Goal: Task Accomplishment & Management: Manage account settings

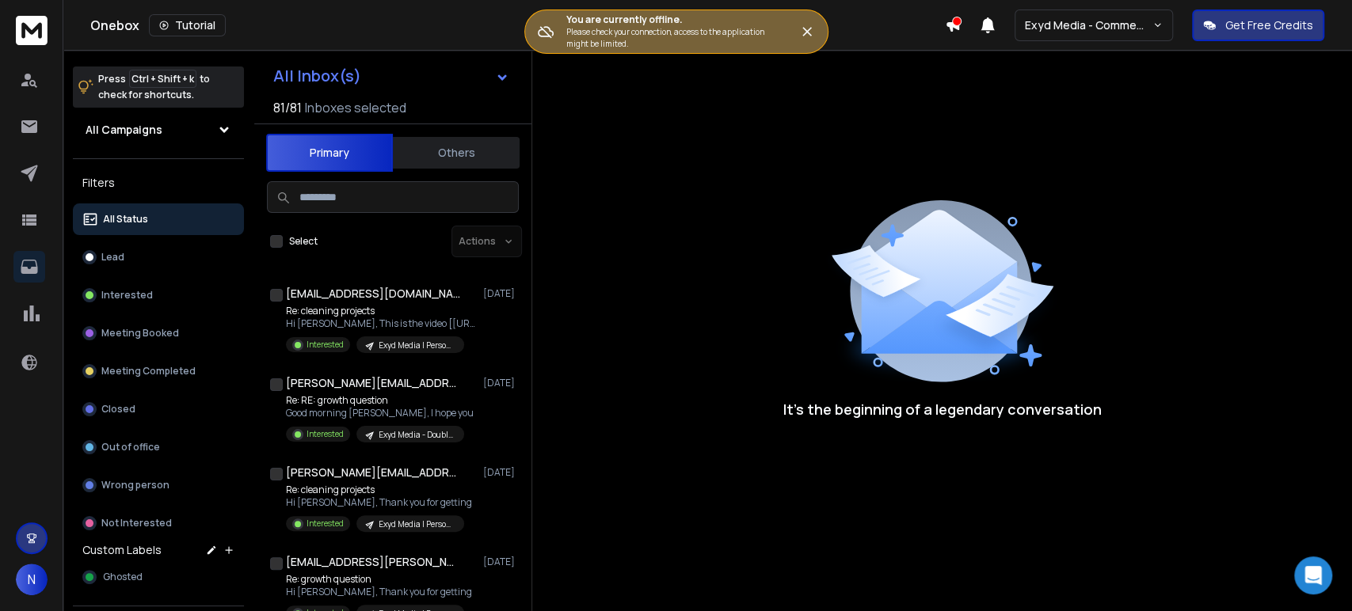
click at [814, 31] on div "You are currently offline. Please check your connection, access to the applicat…" at bounding box center [676, 32] width 304 height 44
click at [809, 29] on icon at bounding box center [807, 32] width 10 height 10
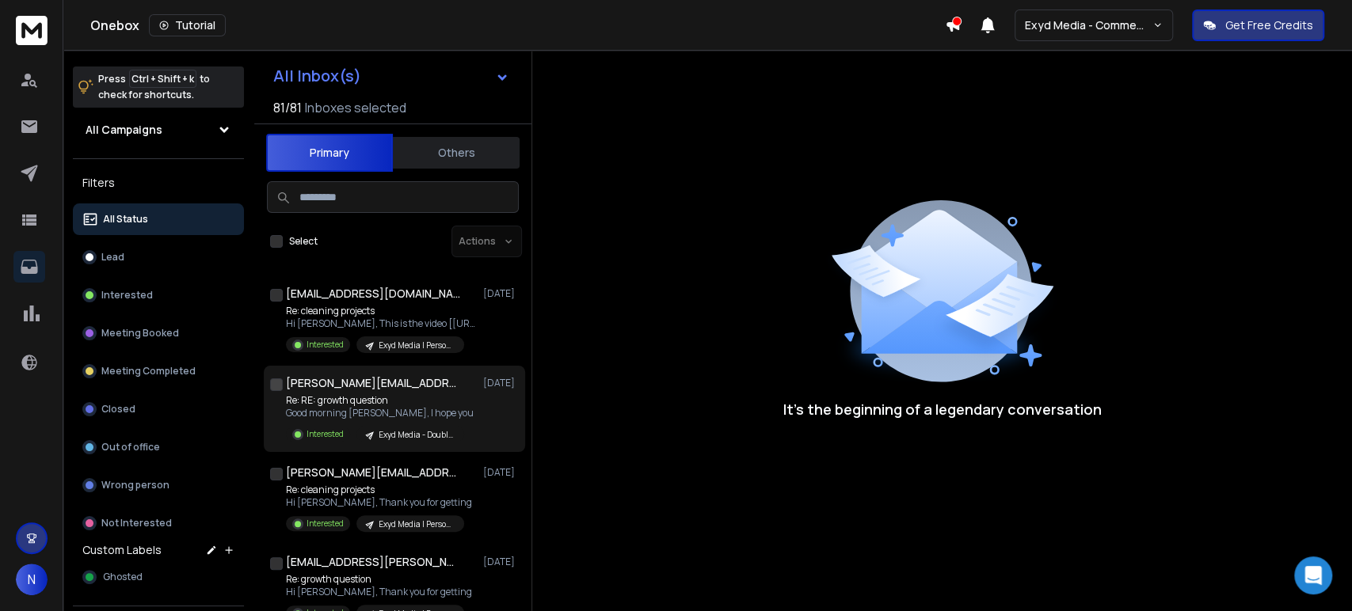
scroll to position [109, 0]
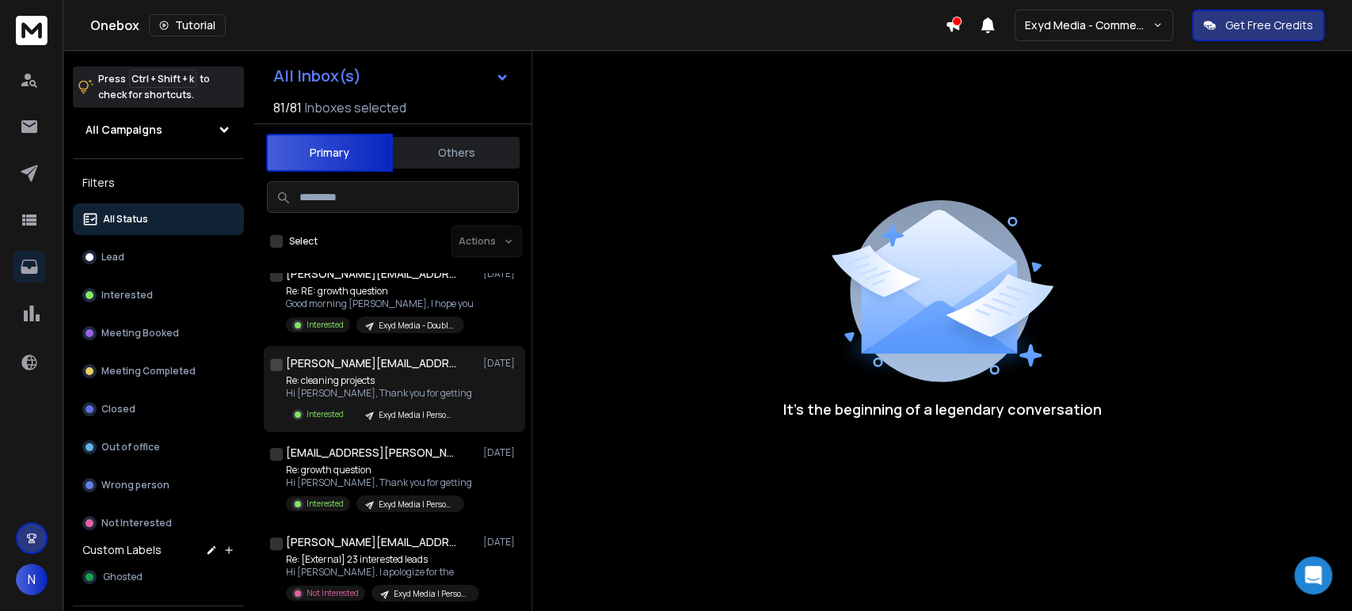
click at [371, 380] on p "Re: cleaning projects" at bounding box center [379, 381] width 186 height 13
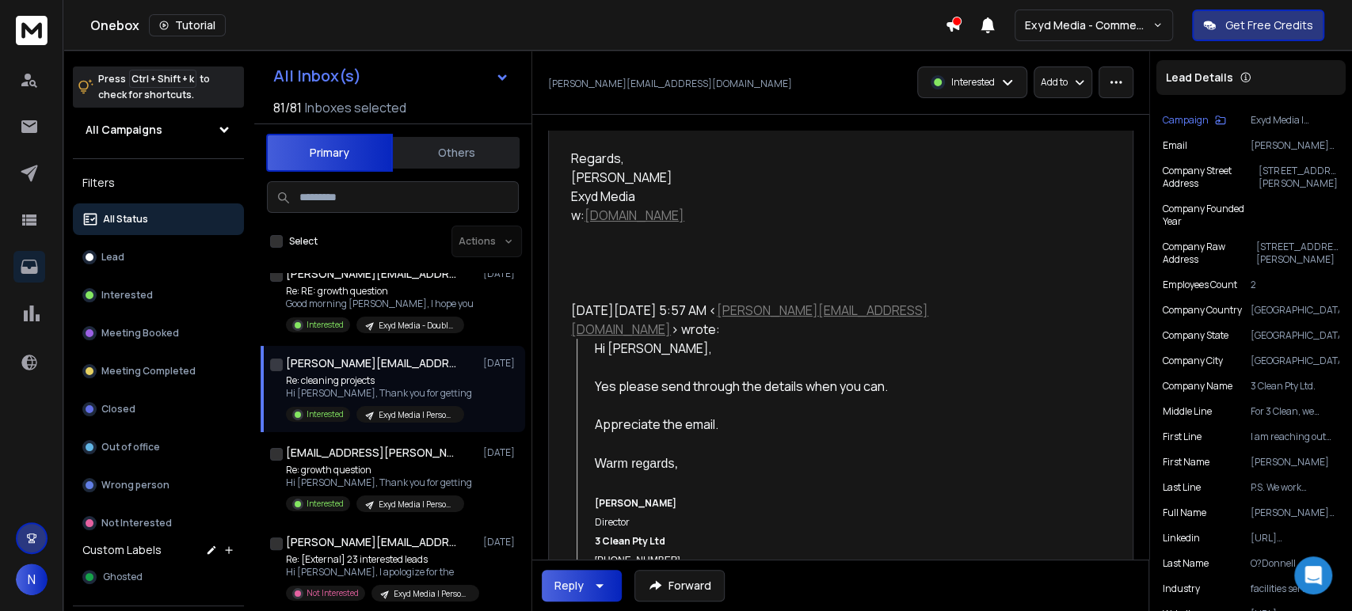
scroll to position [326, 0]
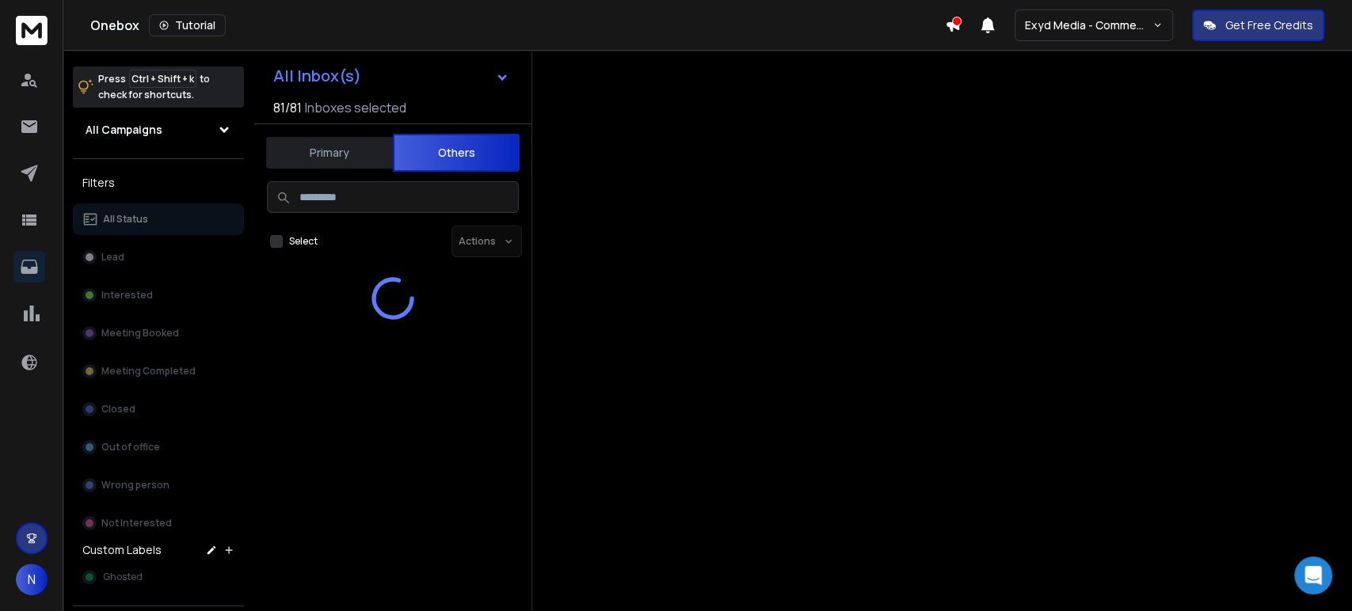
click at [428, 167] on button "Others" at bounding box center [456, 153] width 127 height 38
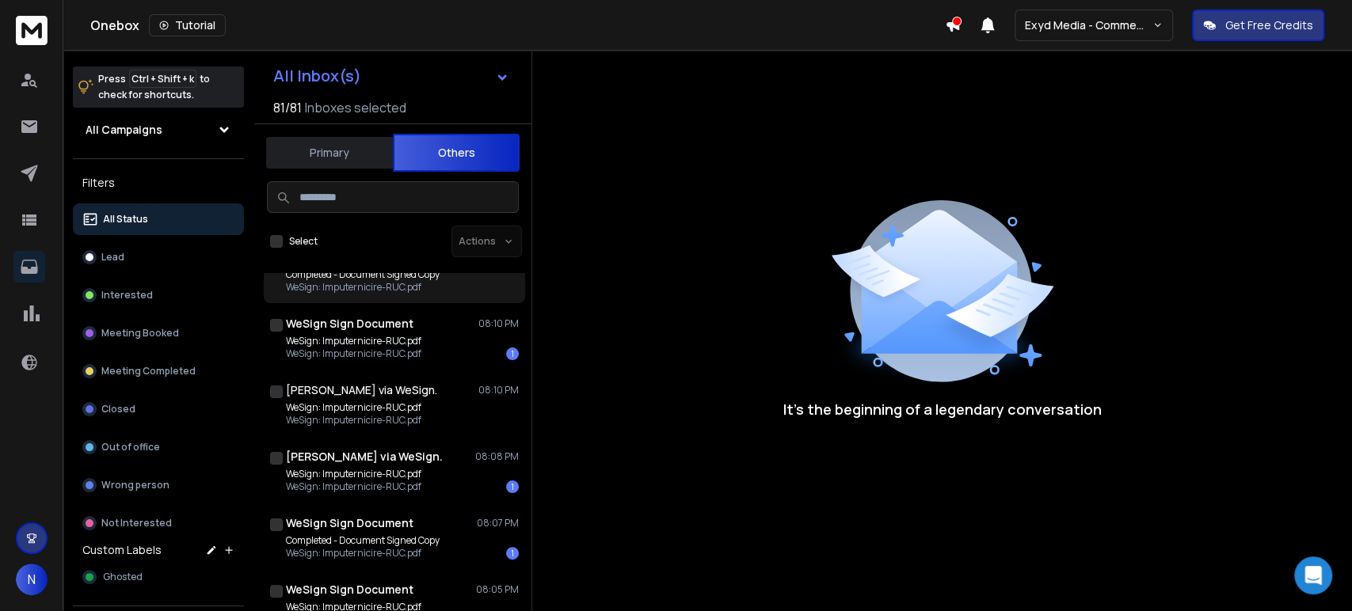
scroll to position [260, 0]
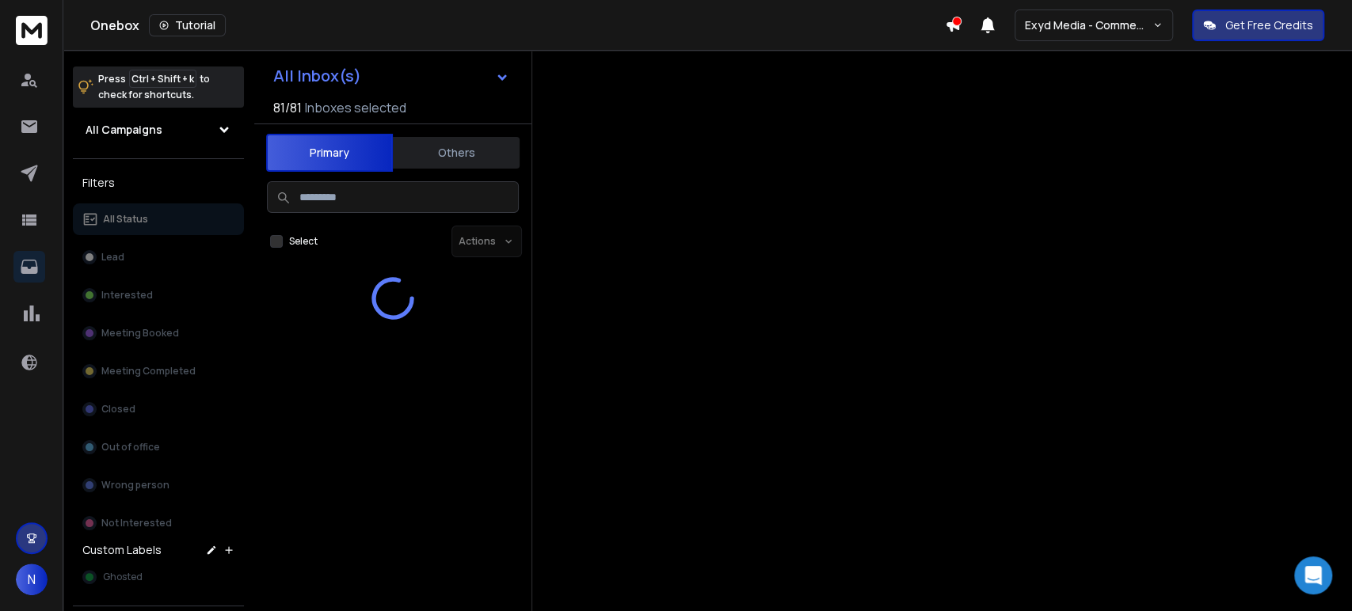
click at [345, 150] on button "Primary" at bounding box center [329, 153] width 127 height 38
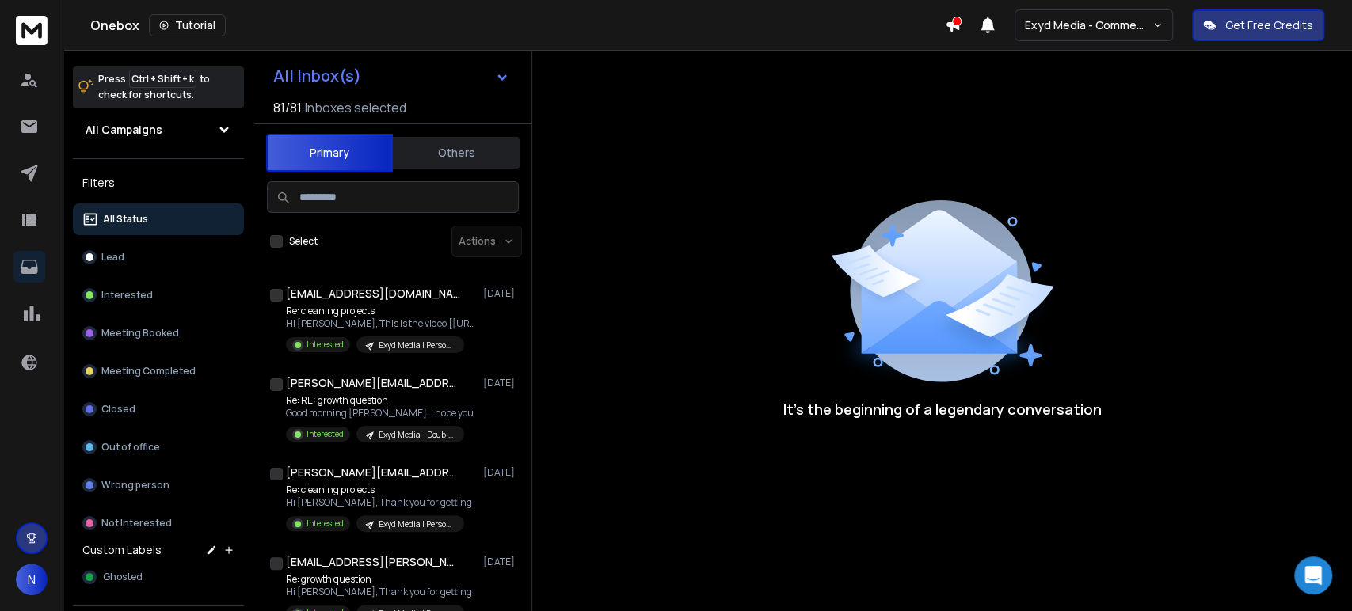
click at [436, 162] on button "Others" at bounding box center [456, 152] width 127 height 35
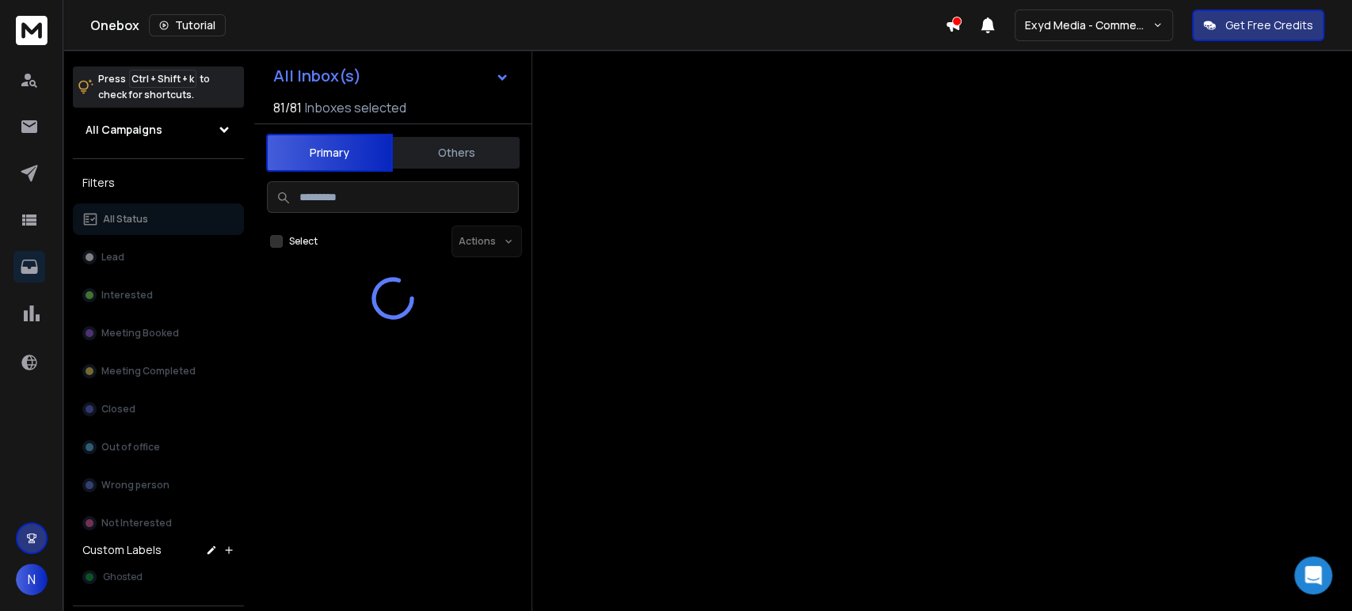
click at [323, 156] on button "Primary" at bounding box center [329, 153] width 127 height 38
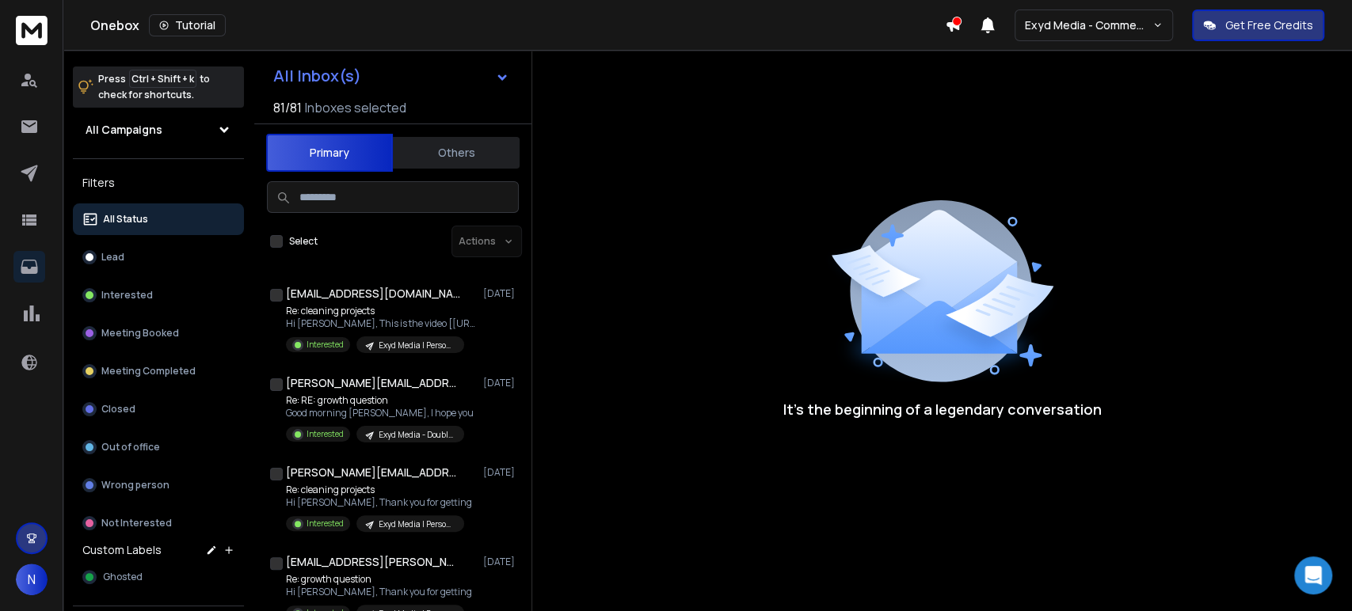
click at [443, 169] on button "Others" at bounding box center [456, 152] width 127 height 35
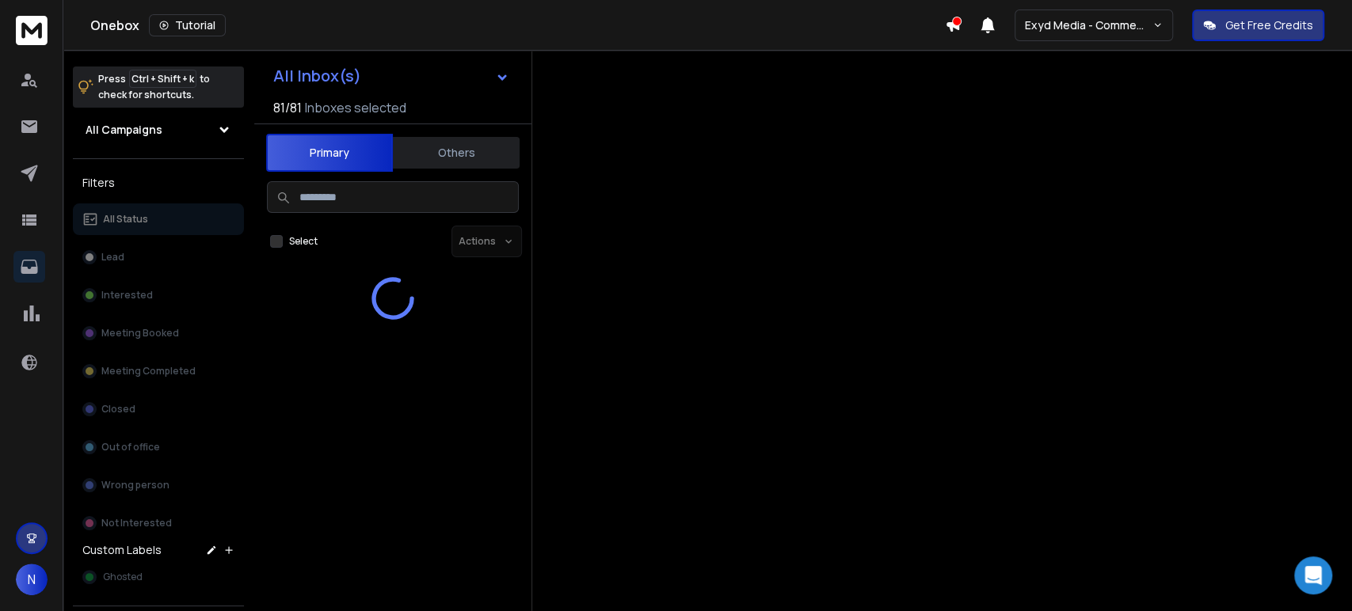
click at [333, 144] on button "Primary" at bounding box center [329, 153] width 127 height 38
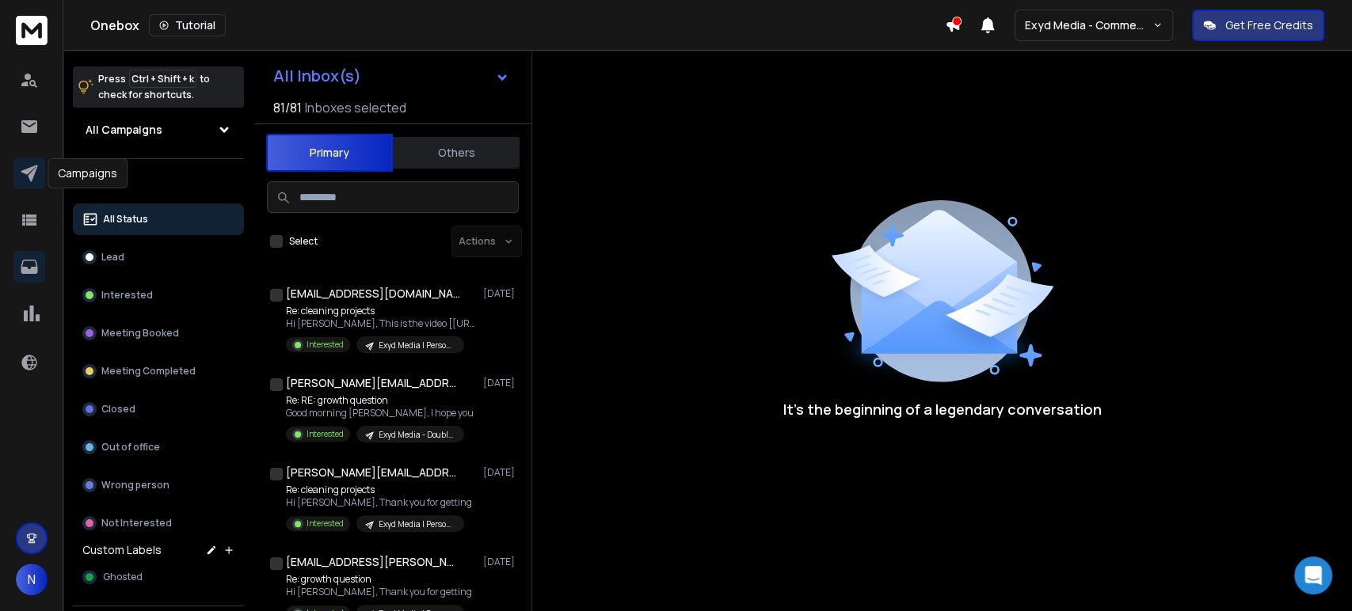
click at [29, 170] on icon at bounding box center [29, 174] width 17 height 17
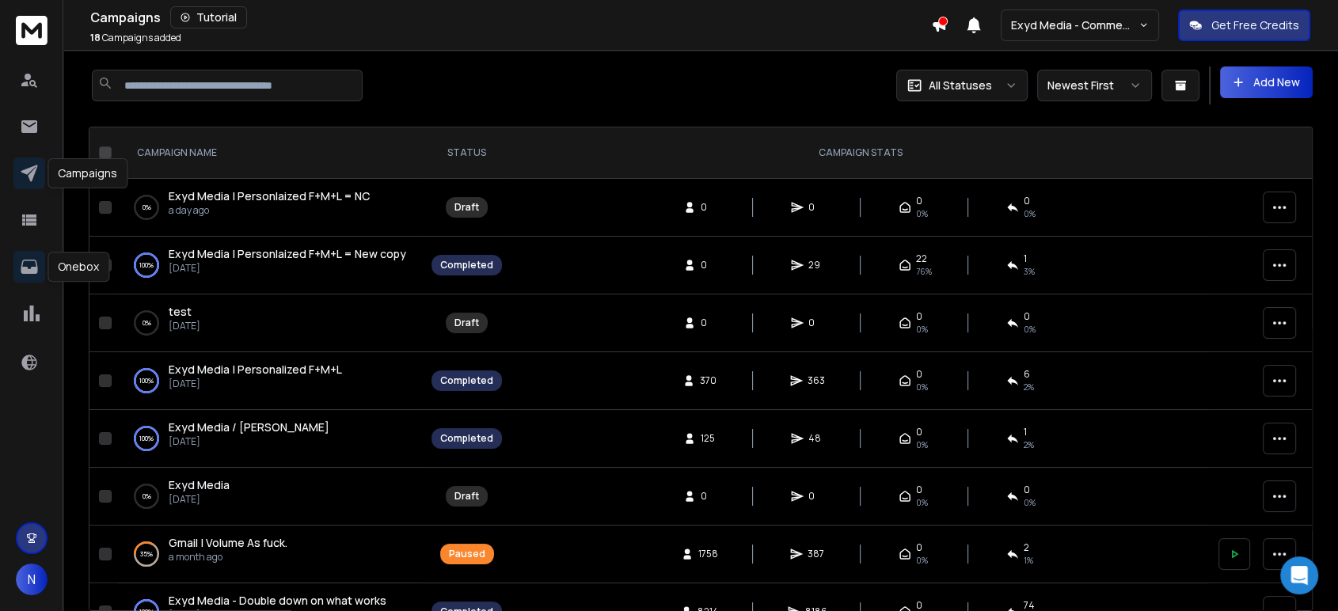
click at [29, 272] on icon at bounding box center [29, 267] width 17 height 14
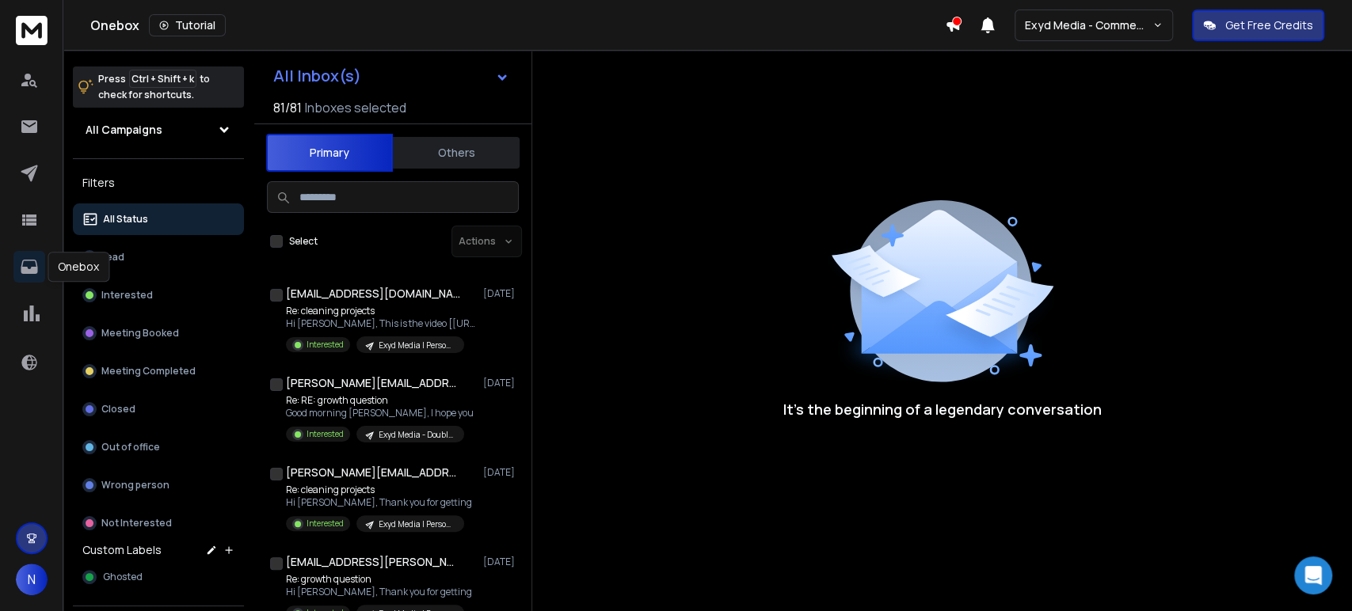
click at [439, 154] on button "Others" at bounding box center [456, 152] width 127 height 35
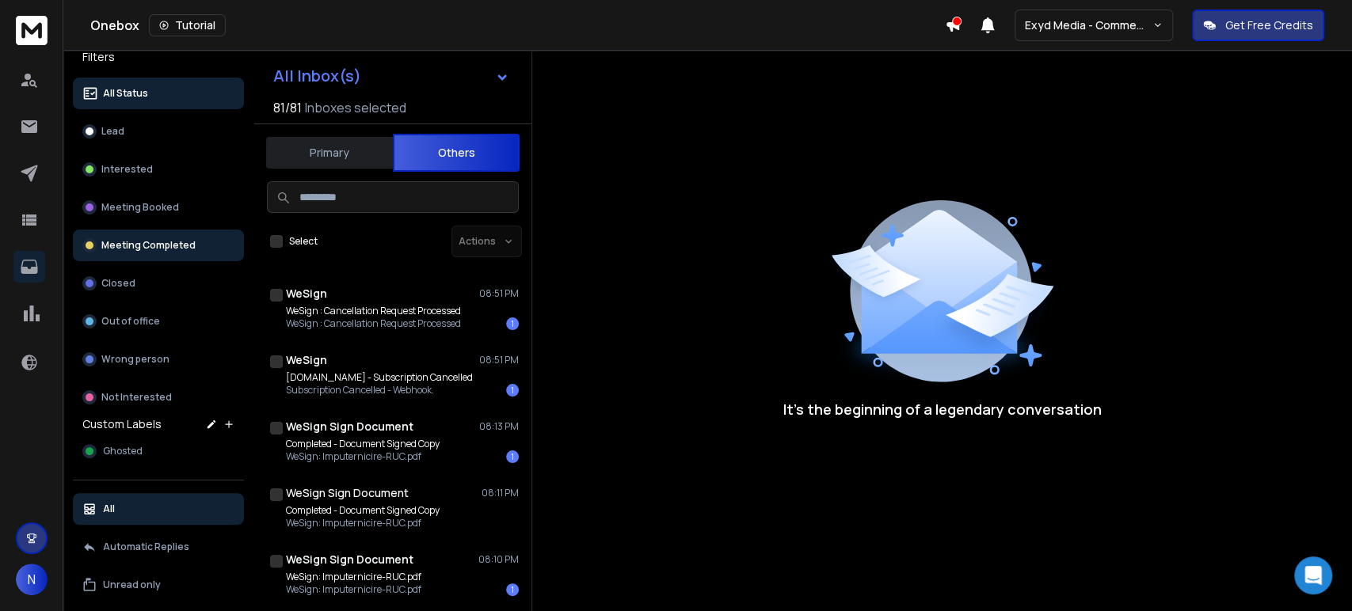
scroll to position [127, 0]
click at [38, 319] on icon at bounding box center [32, 314] width 16 height 16
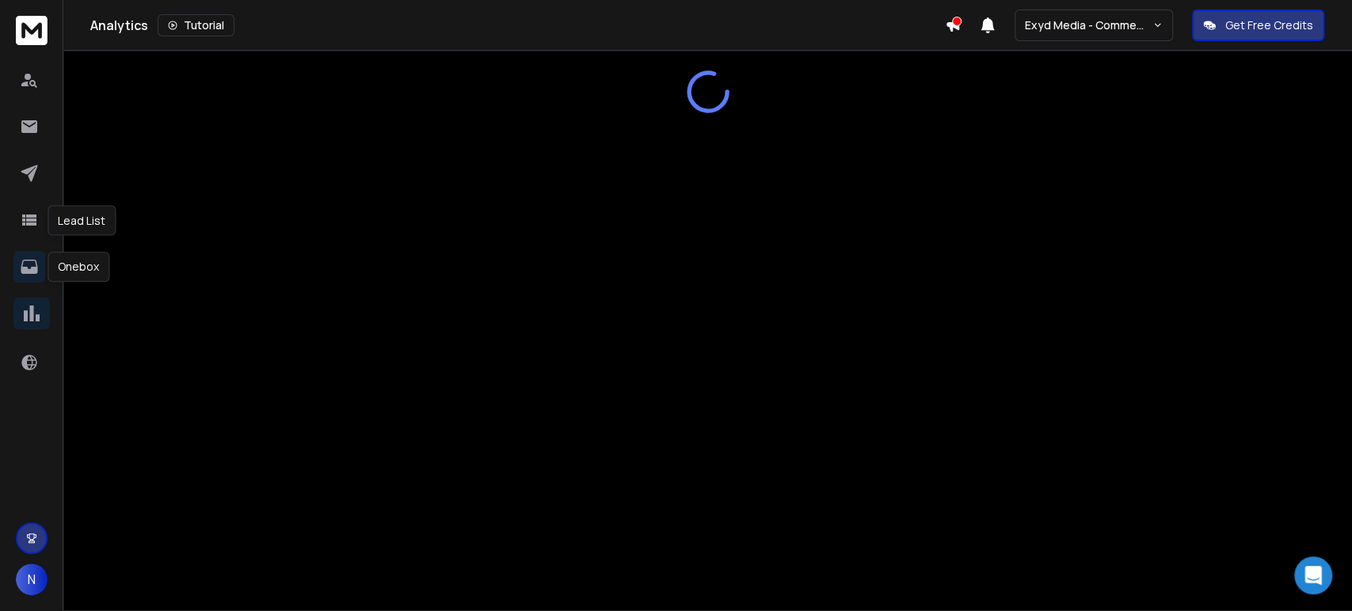
click at [35, 264] on icon at bounding box center [29, 266] width 19 height 19
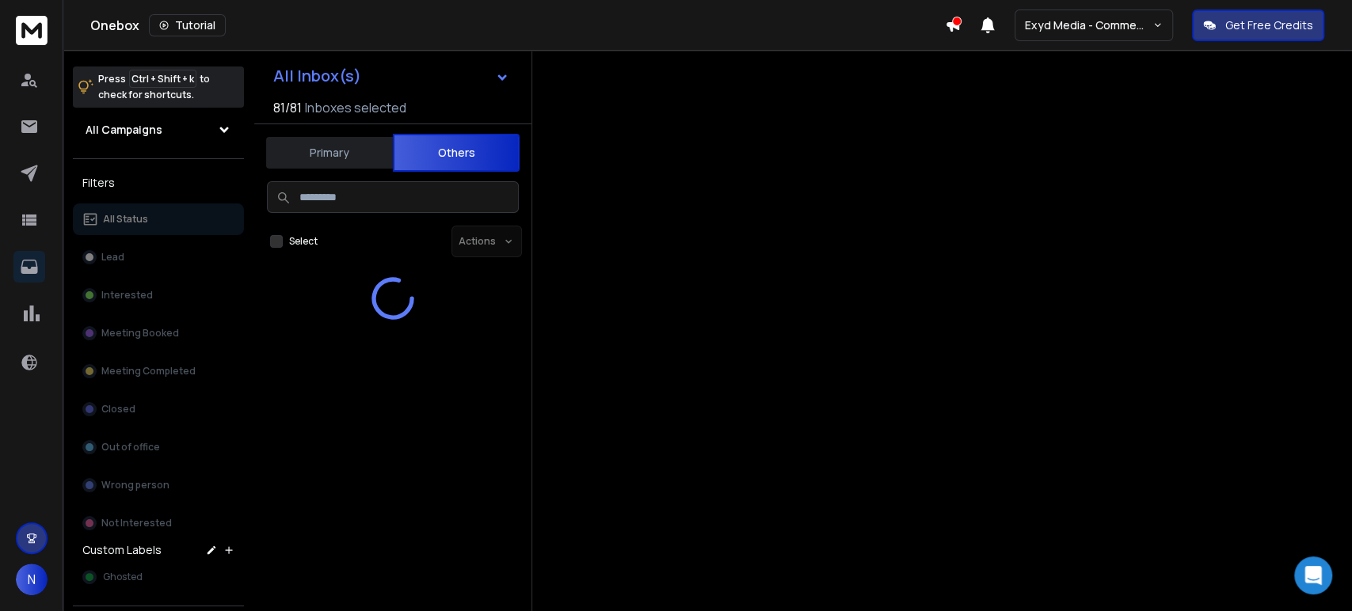
click at [435, 162] on button "Others" at bounding box center [456, 153] width 127 height 38
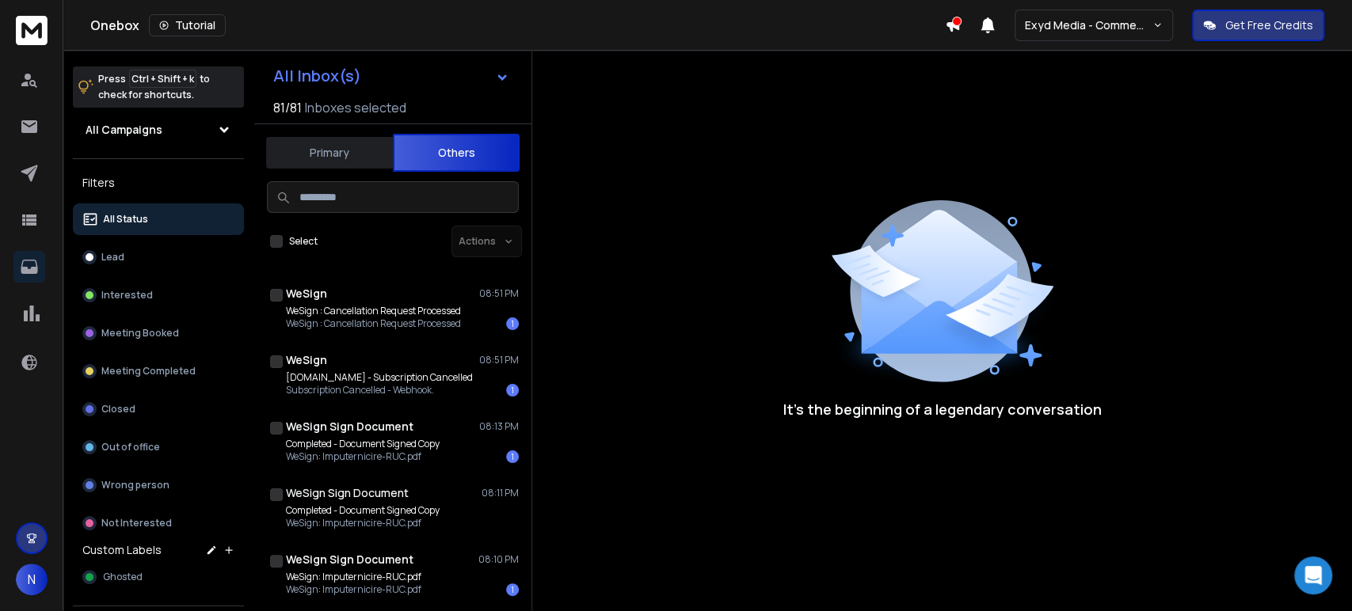
click at [343, 127] on div "All Inbox(s) 81 / 81 Inboxes selected Primary Others Select Actions WeSign 08:5…" at bounding box center [392, 356] width 277 height 611
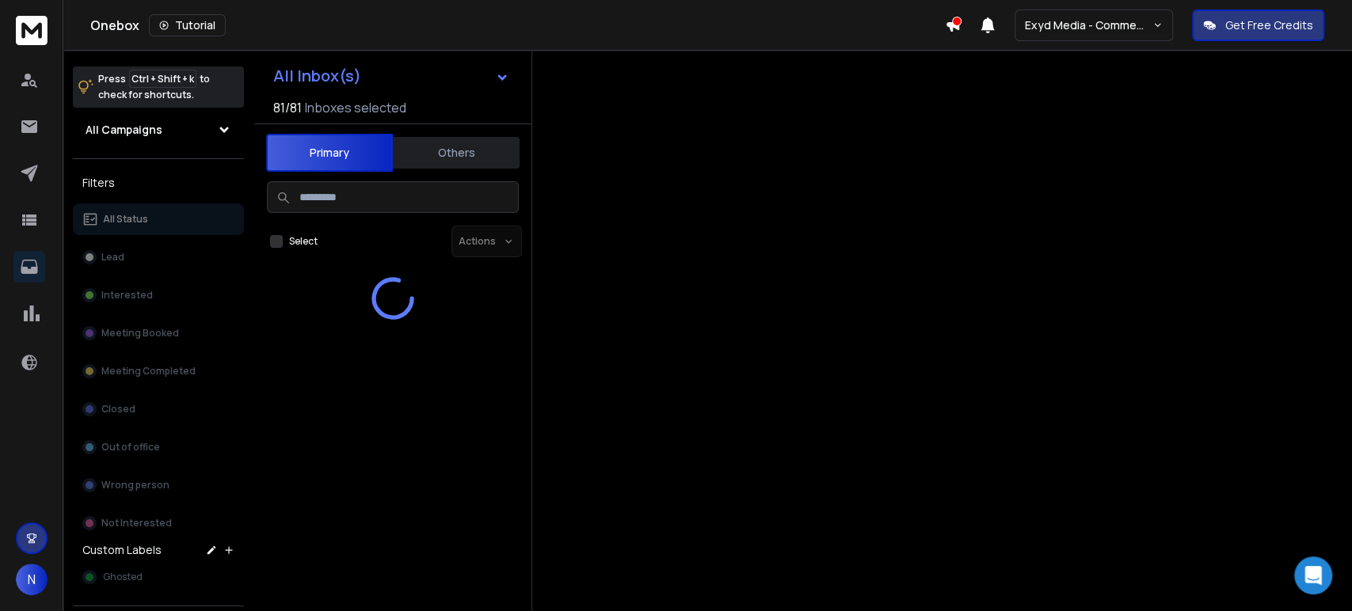
click at [325, 158] on button "Primary" at bounding box center [329, 153] width 127 height 38
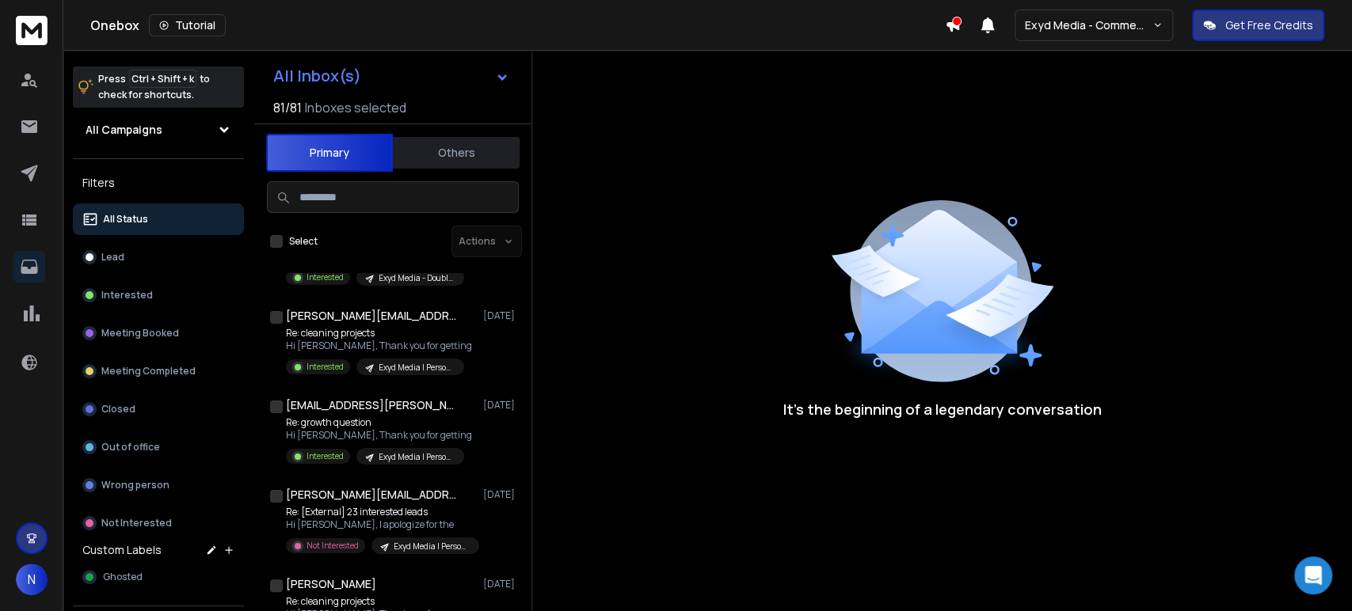
scroll to position [158, 0]
click at [363, 307] on h1 "[PERSON_NAME][EMAIL_ADDRESS][DOMAIN_NAME]" at bounding box center [373, 315] width 174 height 16
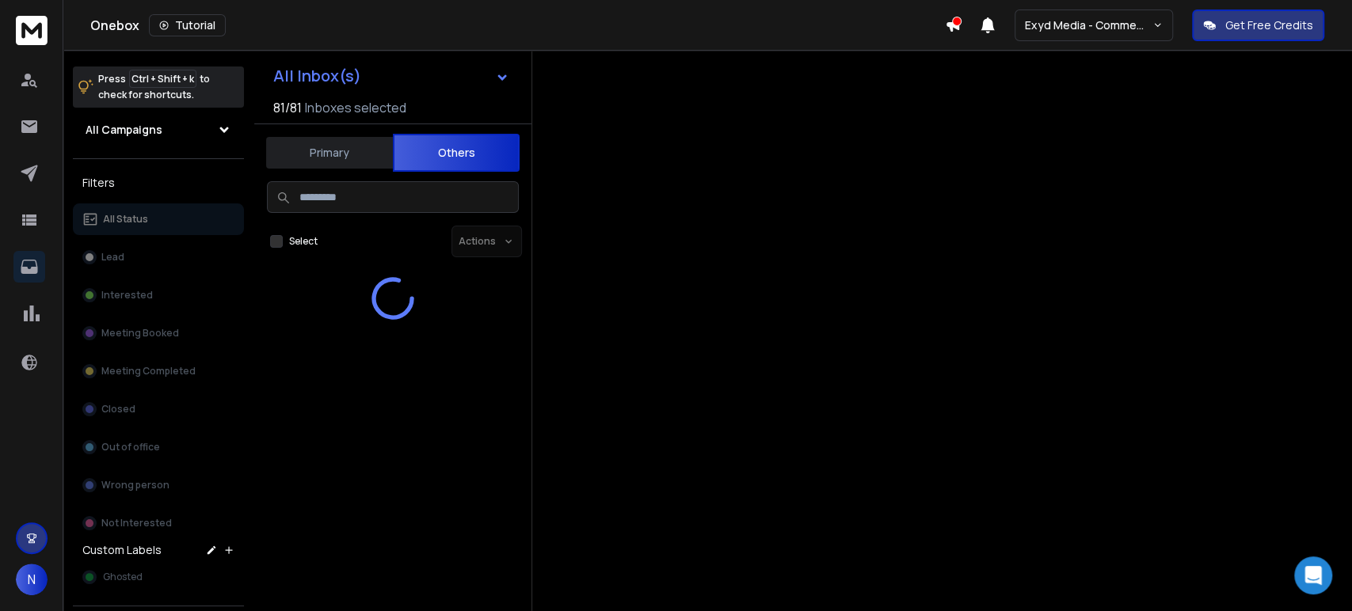
click at [421, 137] on button "Others" at bounding box center [456, 153] width 127 height 38
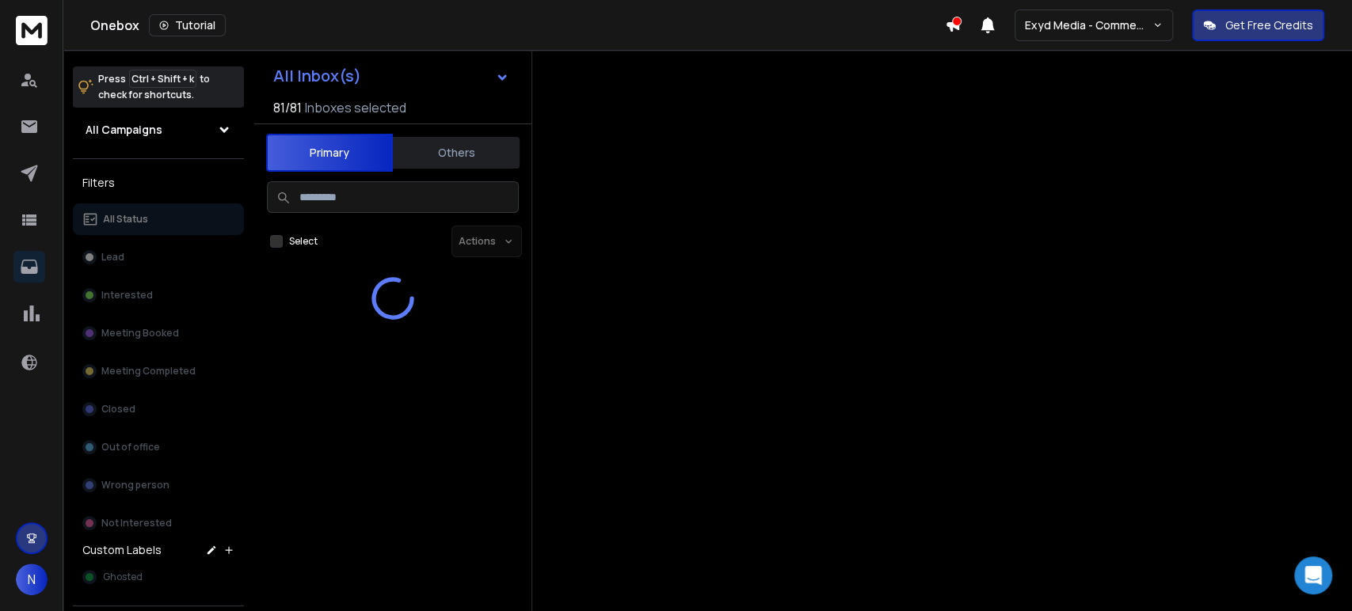
click at [367, 146] on button "Primary" at bounding box center [329, 153] width 127 height 38
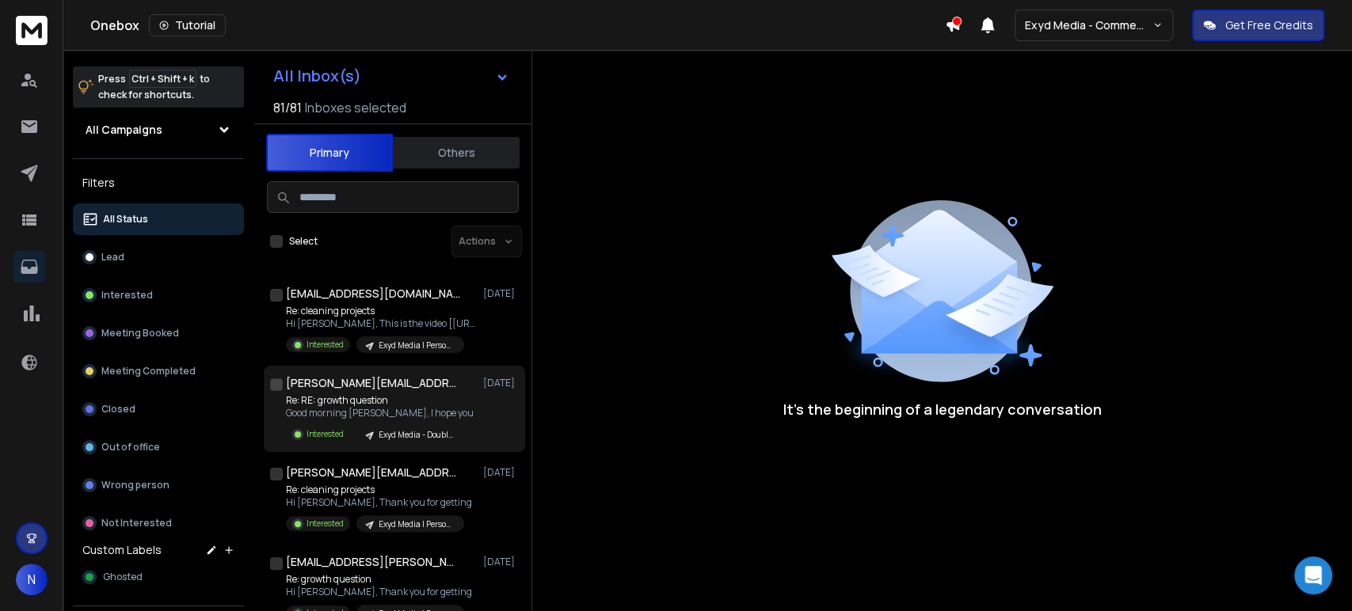
click at [337, 388] on h1 "[PERSON_NAME][EMAIL_ADDRESS][PERSON_NAME][DOMAIN_NAME]" at bounding box center [373, 383] width 174 height 16
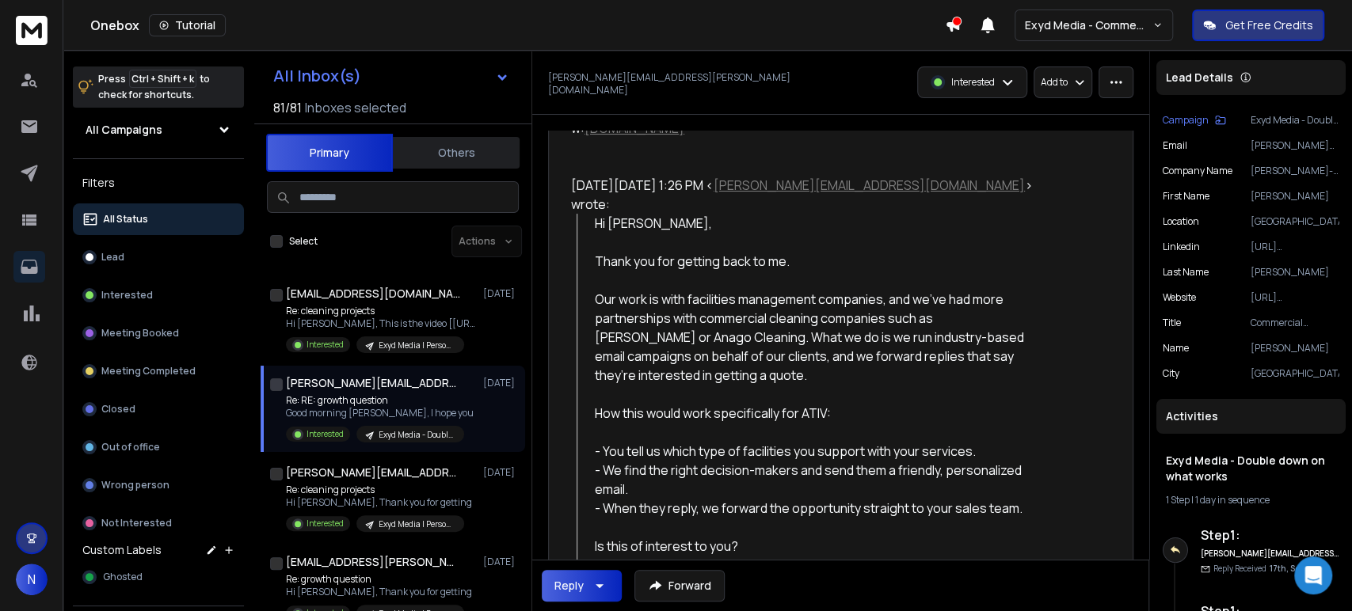
scroll to position [984, 0]
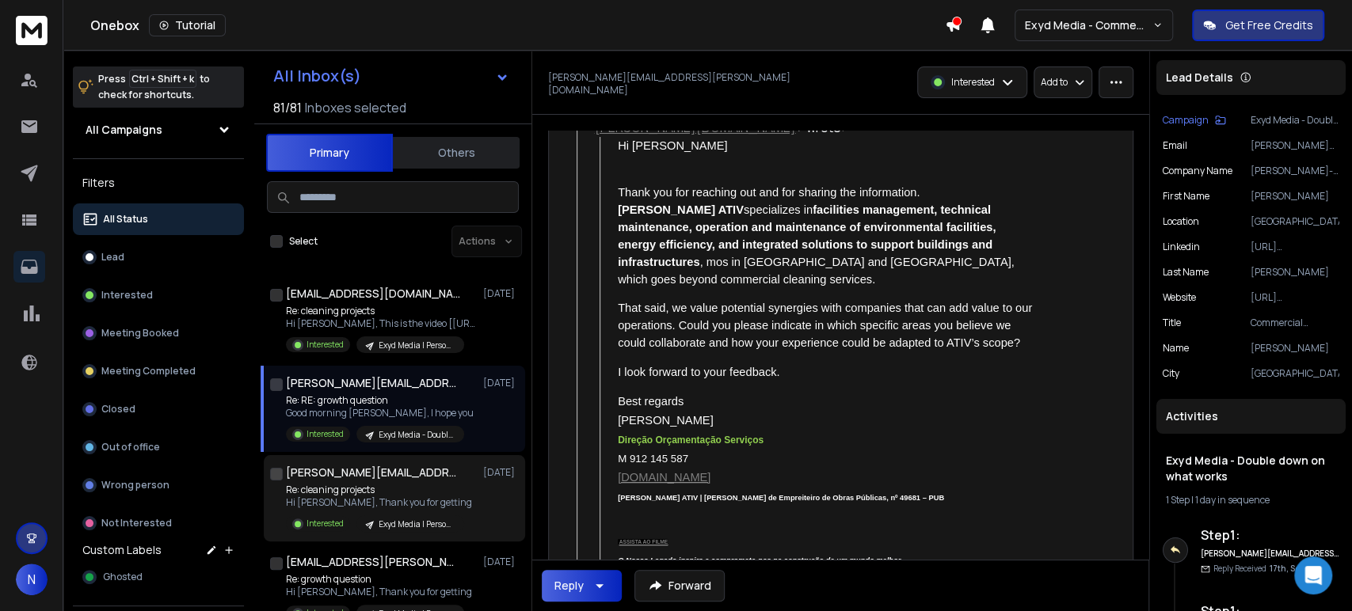
click at [382, 499] on p "Hi [PERSON_NAME], Thank you for getting" at bounding box center [379, 503] width 186 height 13
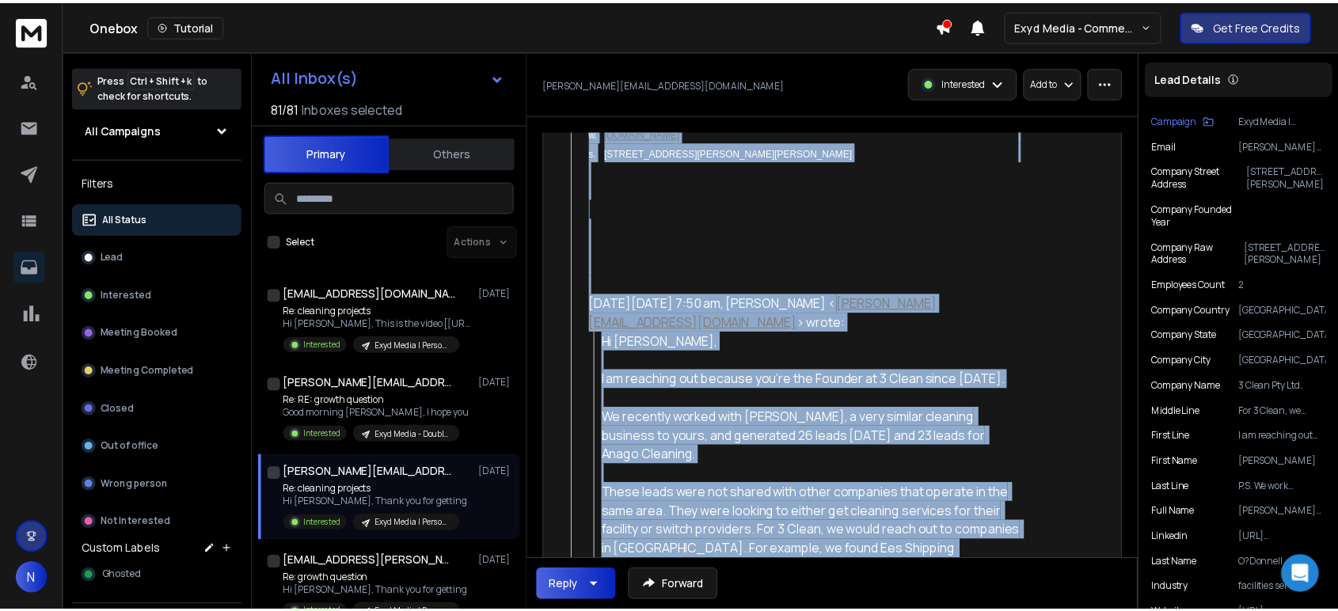
scroll to position [730, 0]
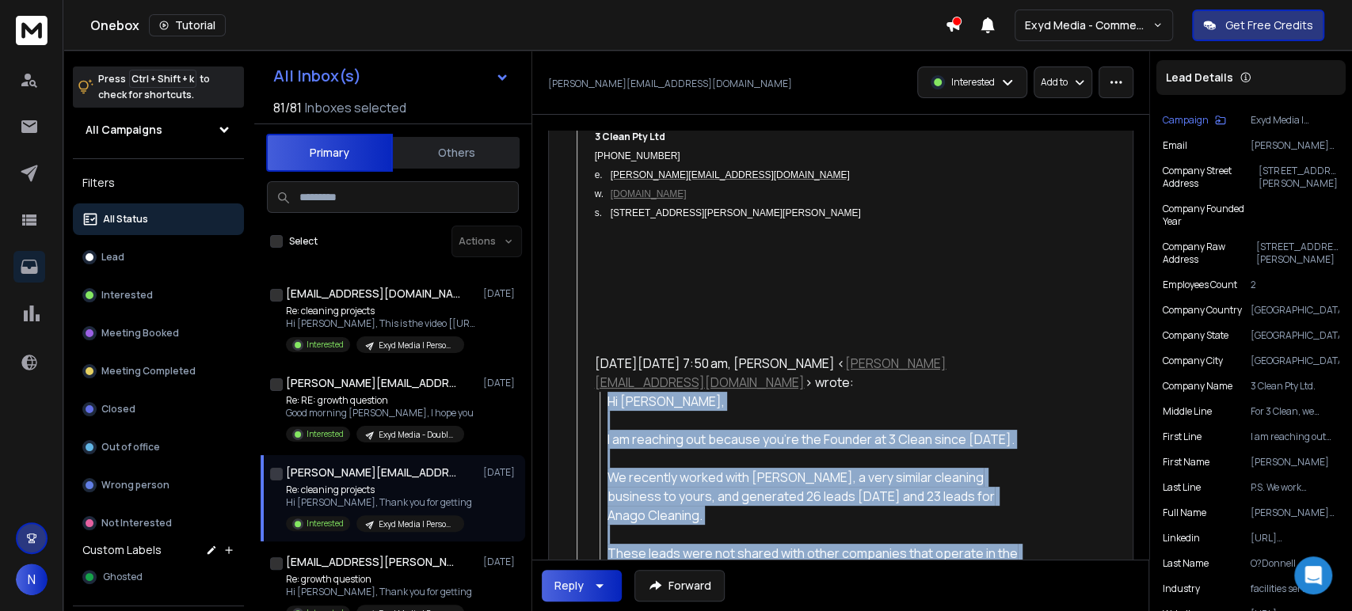
drag, startPoint x: 835, startPoint y: 480, endPoint x: 604, endPoint y: 382, distance: 250.9
click at [604, 392] on blockquote "Hi [PERSON_NAME], I am reaching out because you're the Founder at 3 Clean since…" at bounding box center [816, 620] width 434 height 456
click at [801, 474] on div "We recently worked with [PERSON_NAME], a very similar cleaning business to your…" at bounding box center [820, 496] width 426 height 57
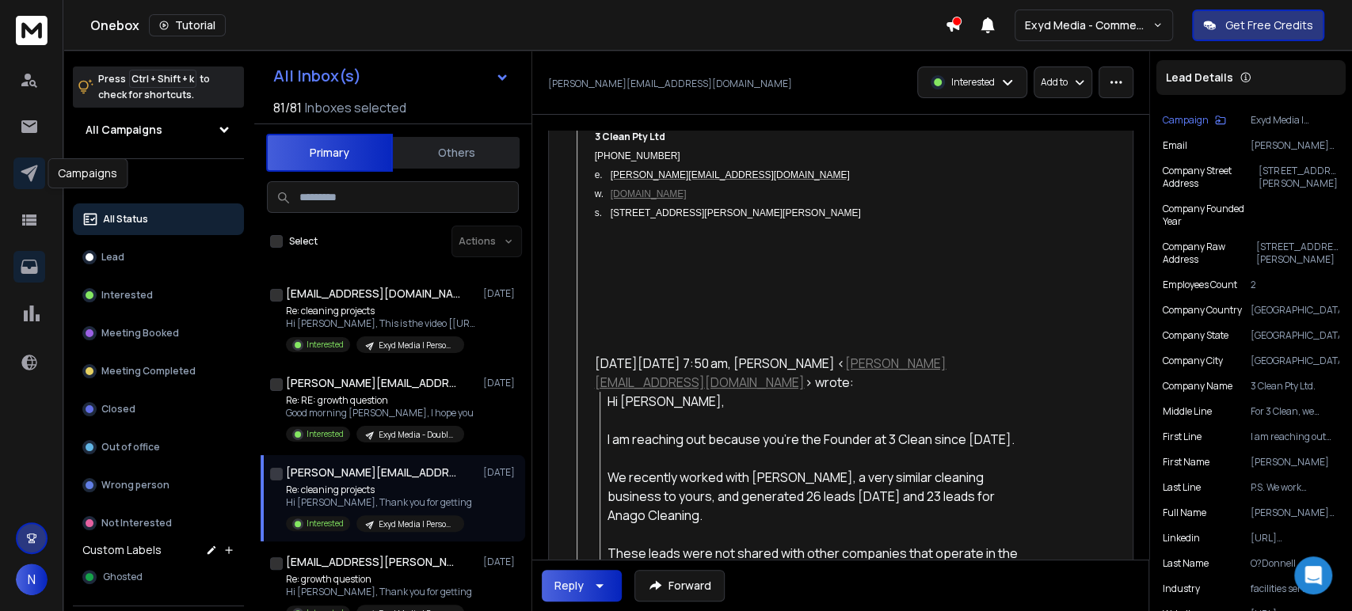
click at [24, 176] on icon at bounding box center [29, 173] width 19 height 19
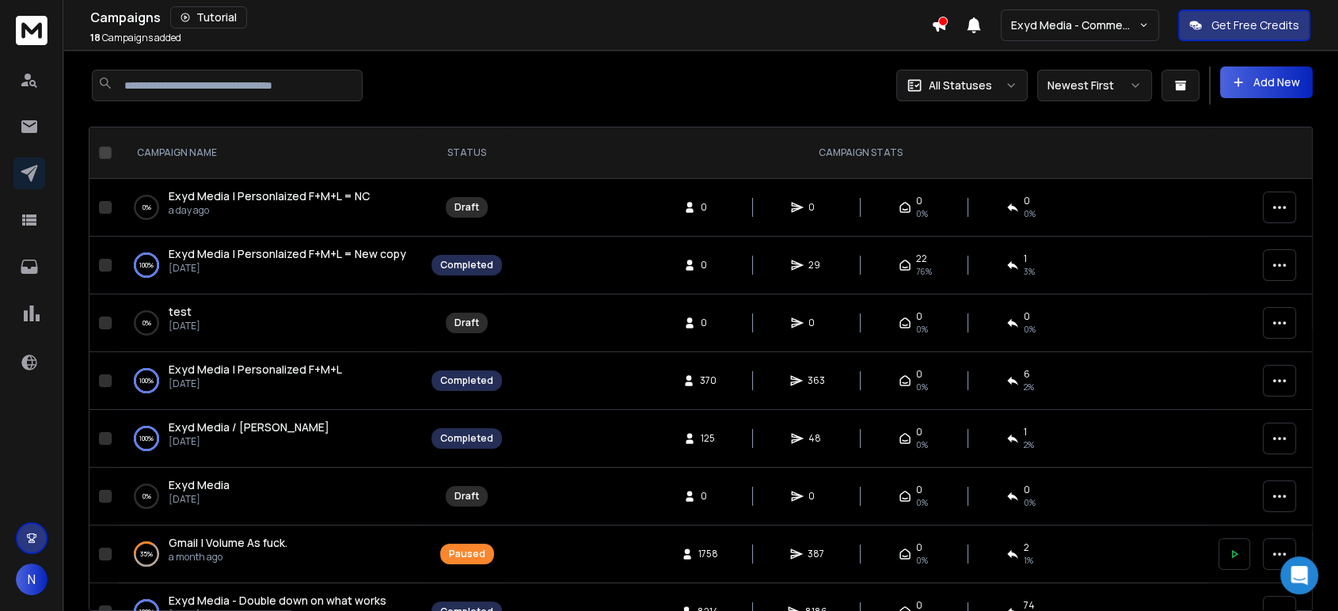
click at [312, 183] on td "0 % Exyd Media | Personlaized F+M+L = NC a day ago" at bounding box center [270, 208] width 304 height 58
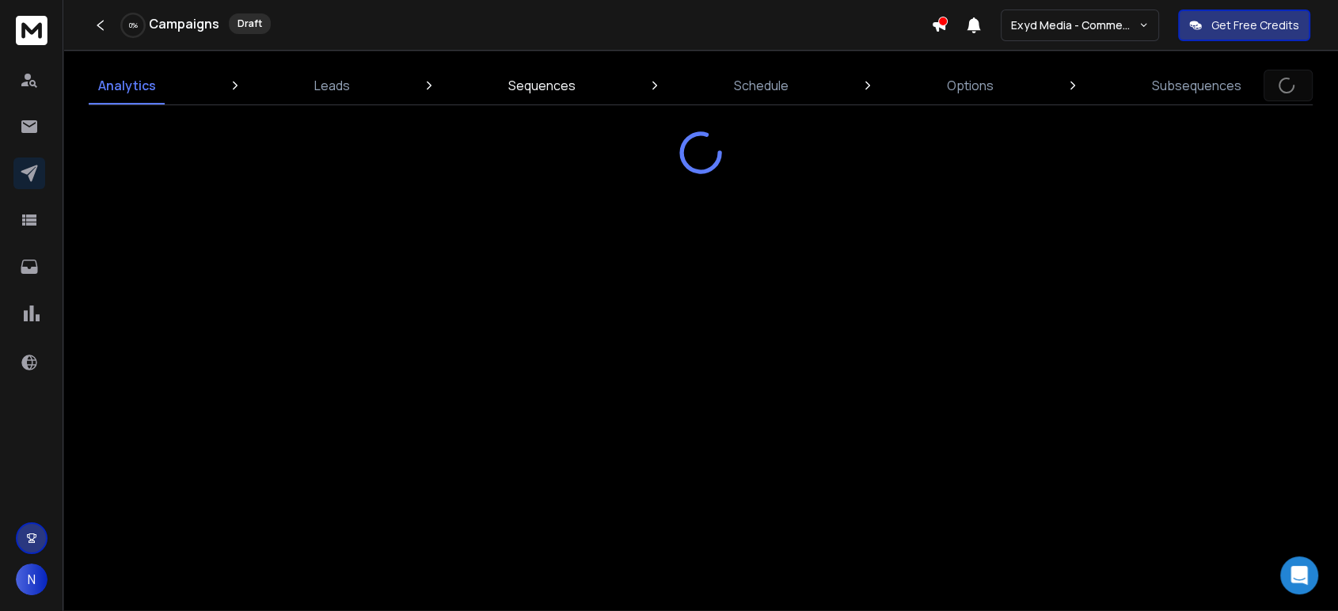
click at [531, 86] on div "Analytics Leads Sequences Schedule Options Subsequences" at bounding box center [701, 86] width 1224 height 39
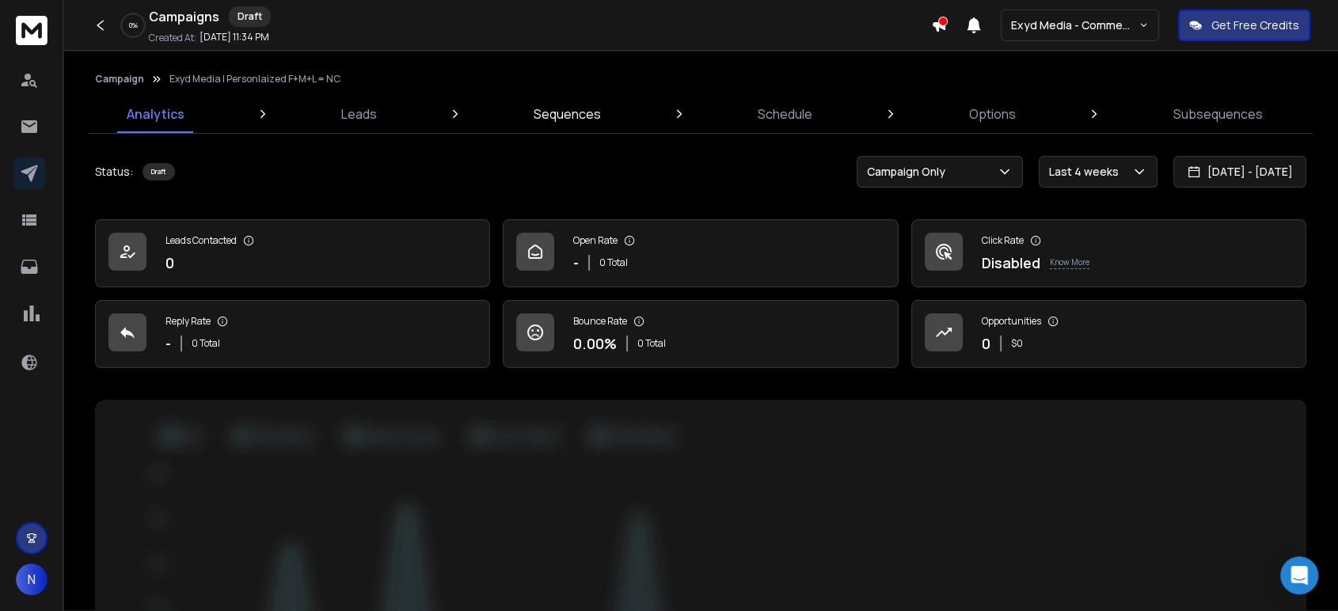
click at [547, 116] on p "Sequences" at bounding box center [567, 114] width 67 height 19
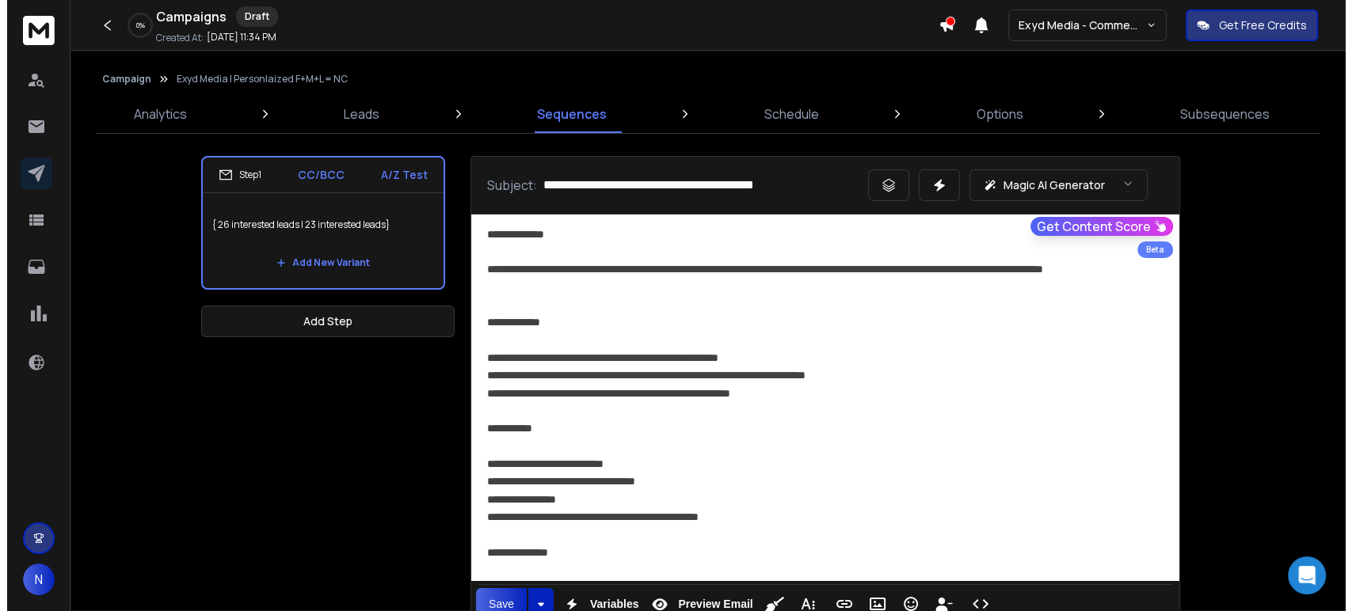
scroll to position [41, 0]
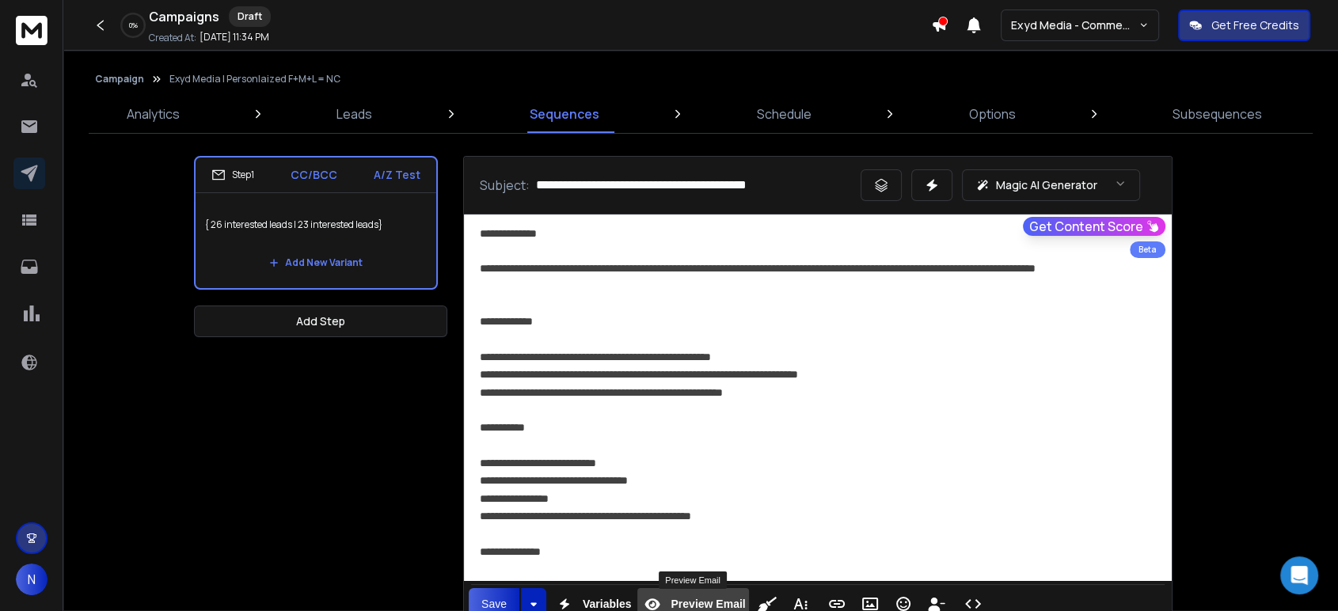
click at [666, 594] on div "Preview Email" at bounding box center [692, 605] width 111 height 26
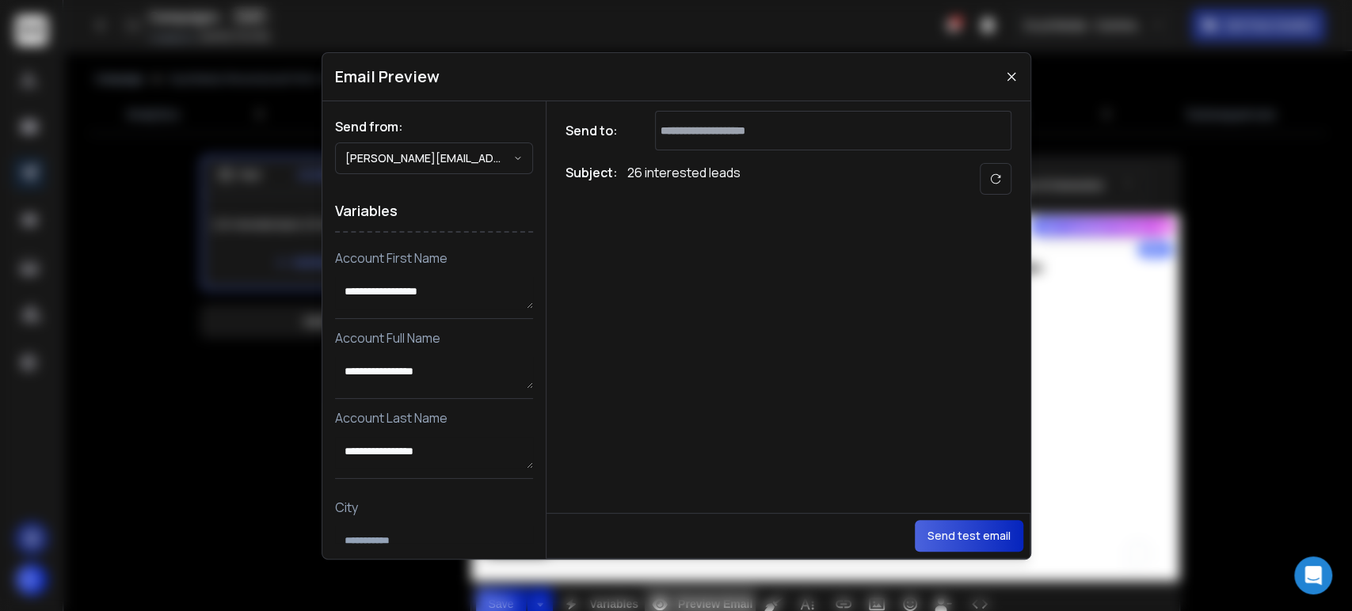
type textarea "*****"
type textarea "**********"
type textarea "****"
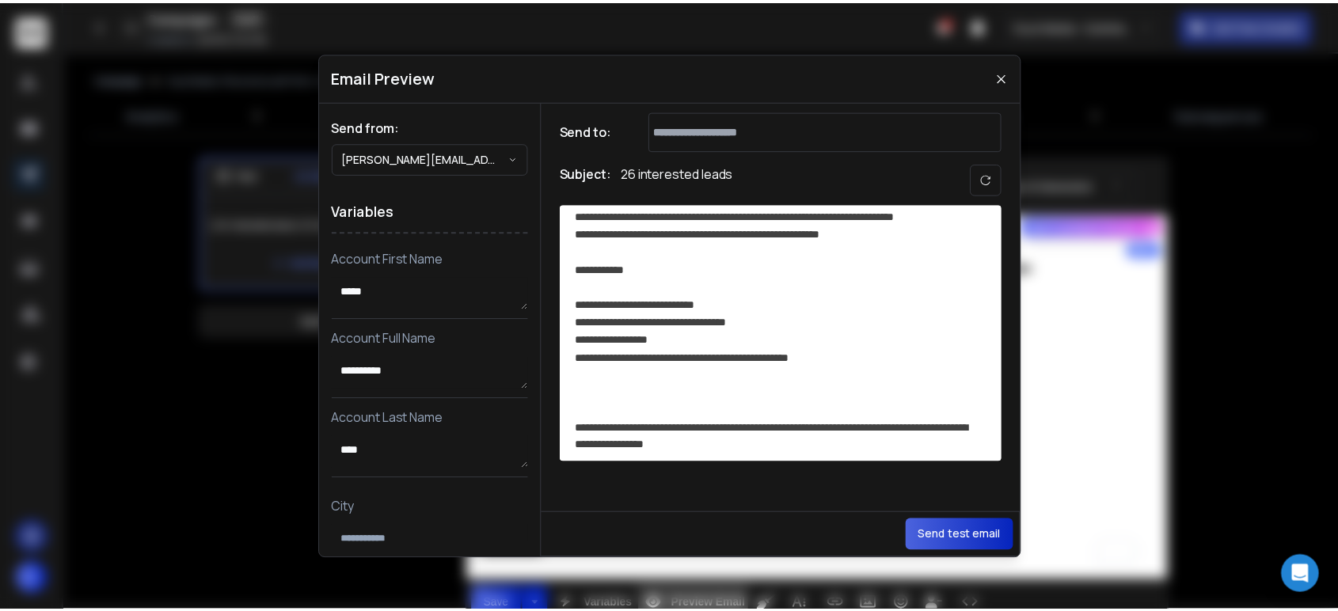
scroll to position [213, 0]
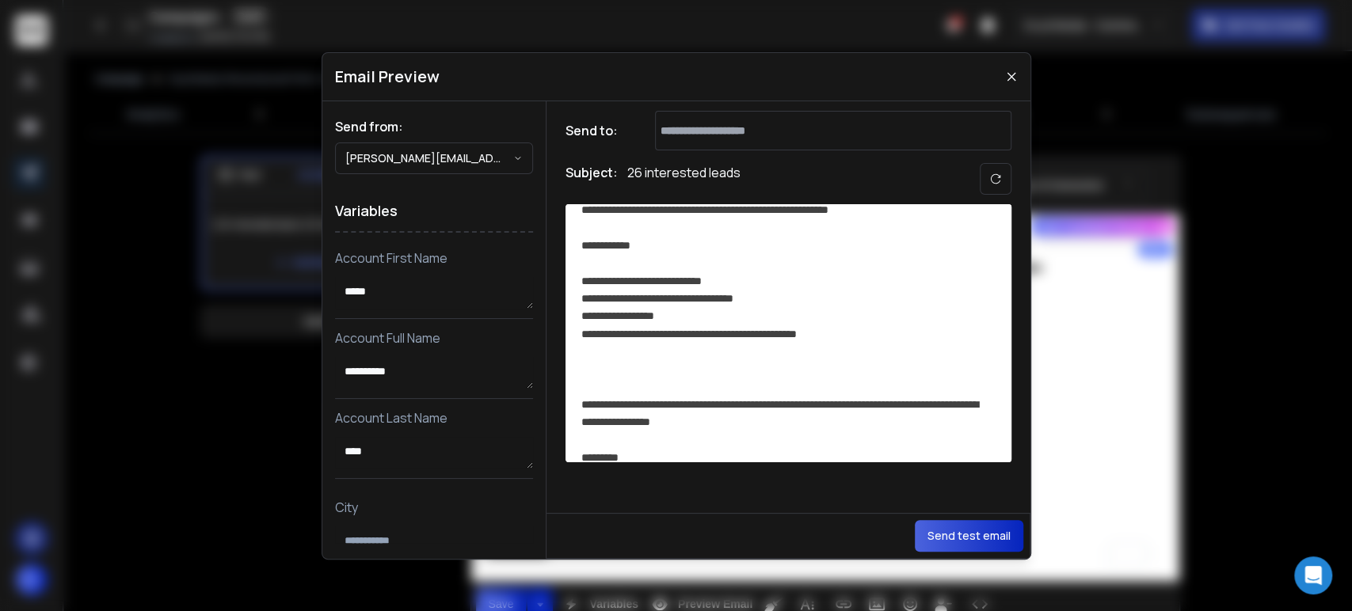
click at [1012, 78] on icon at bounding box center [1011, 76] width 13 height 13
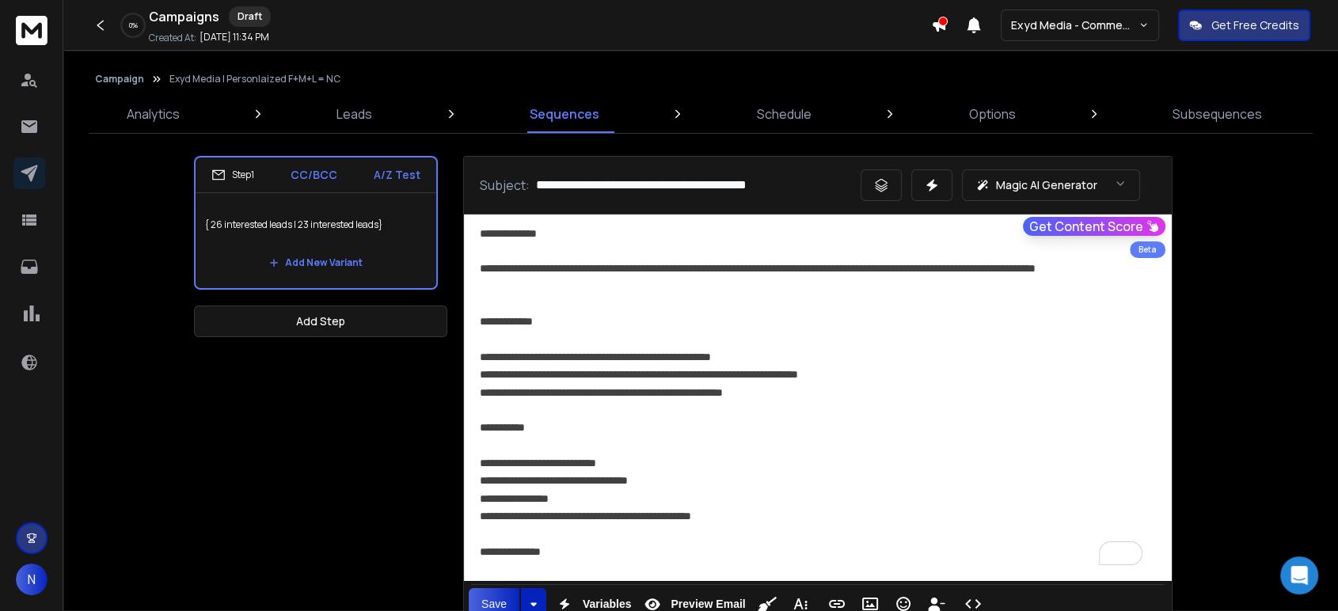
scroll to position [41, 0]
click at [654, 67] on div "Campaign Exyd Media | Personlaized F+M+L = [GEOGRAPHIC_DATA]" at bounding box center [701, 79] width 1224 height 25
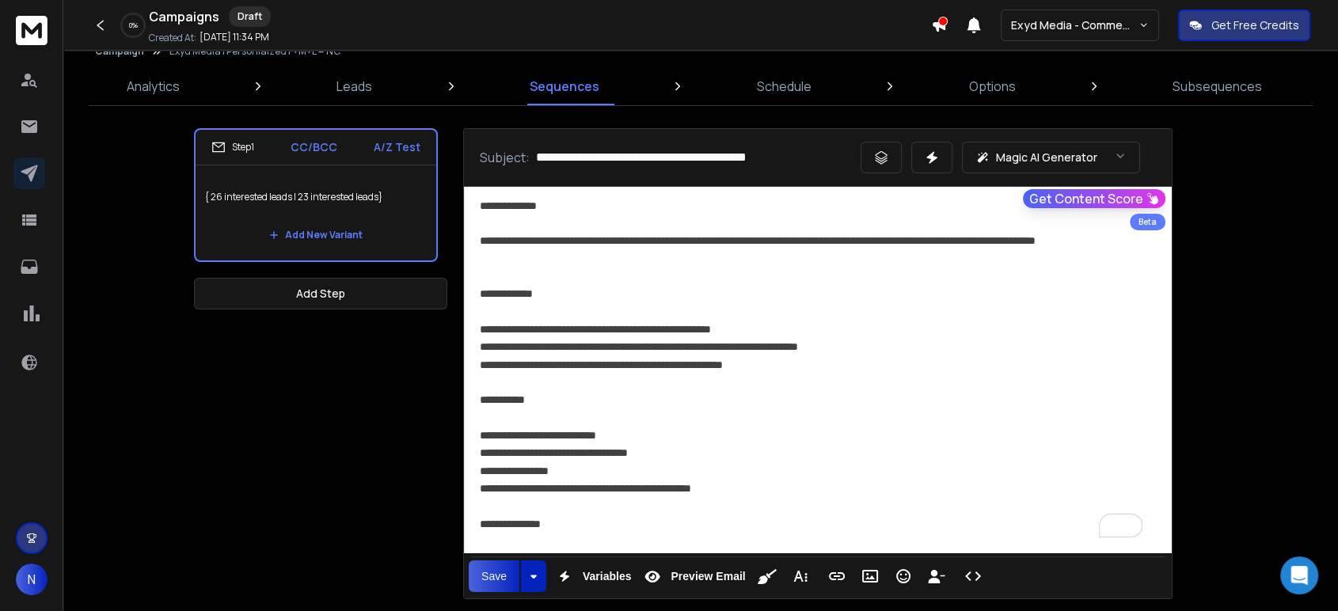
scroll to position [38, 0]
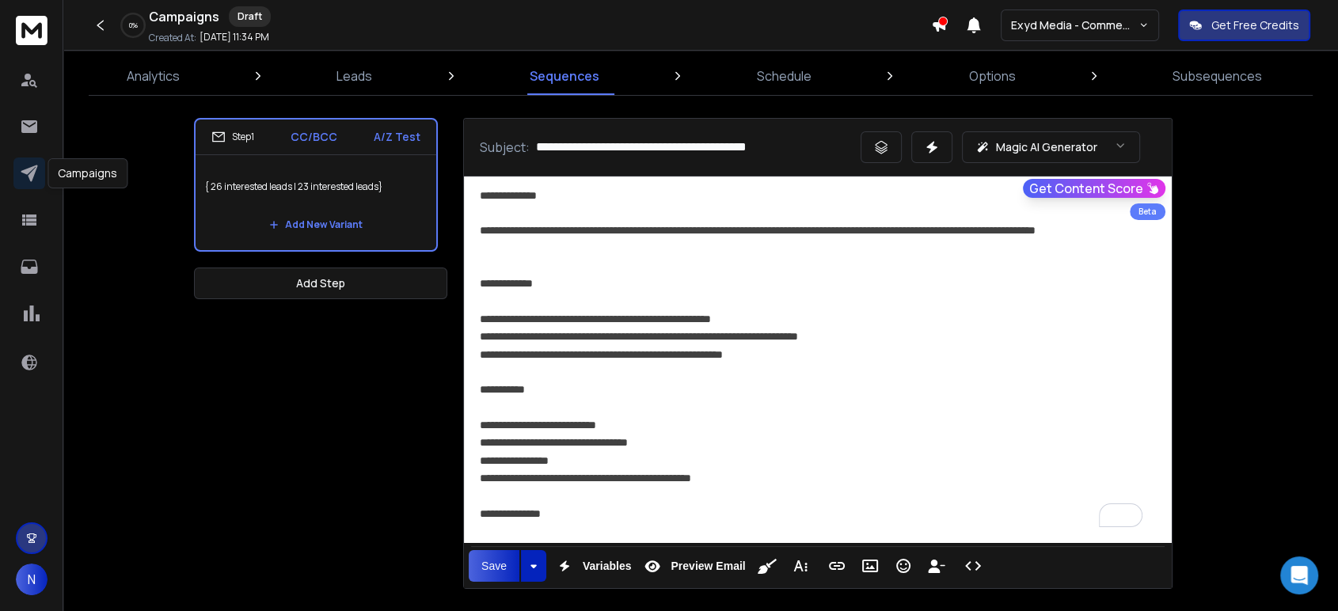
click at [25, 172] on icon at bounding box center [29, 174] width 17 height 17
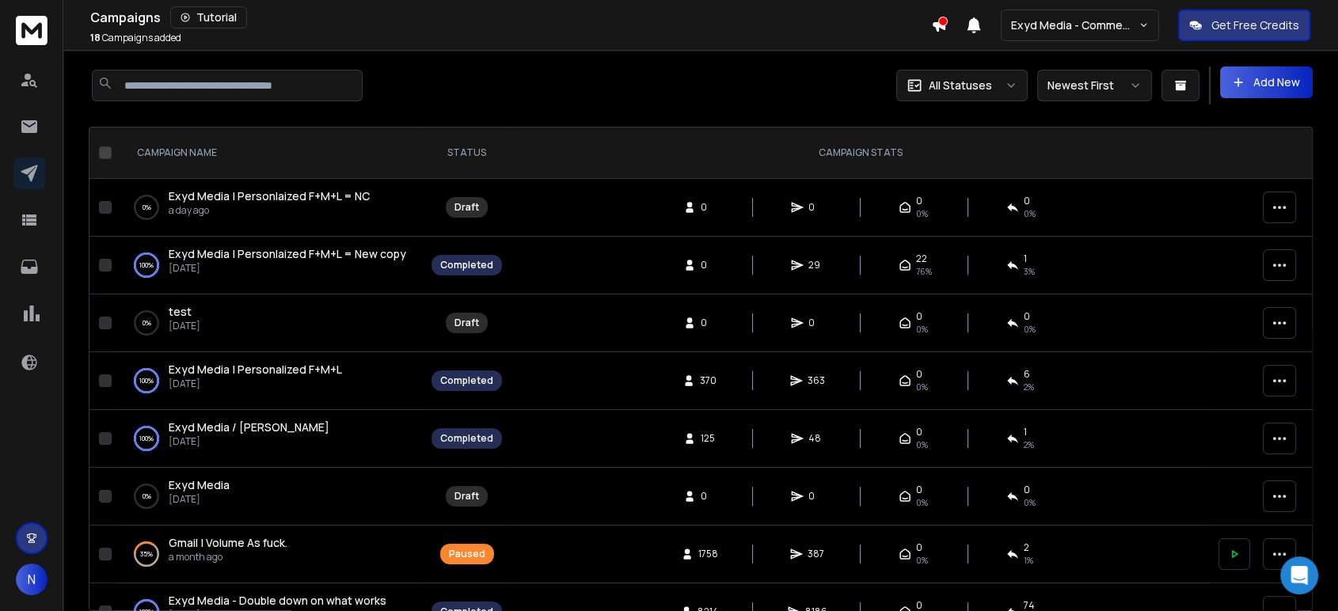
click at [266, 264] on p "[DATE]" at bounding box center [288, 268] width 238 height 13
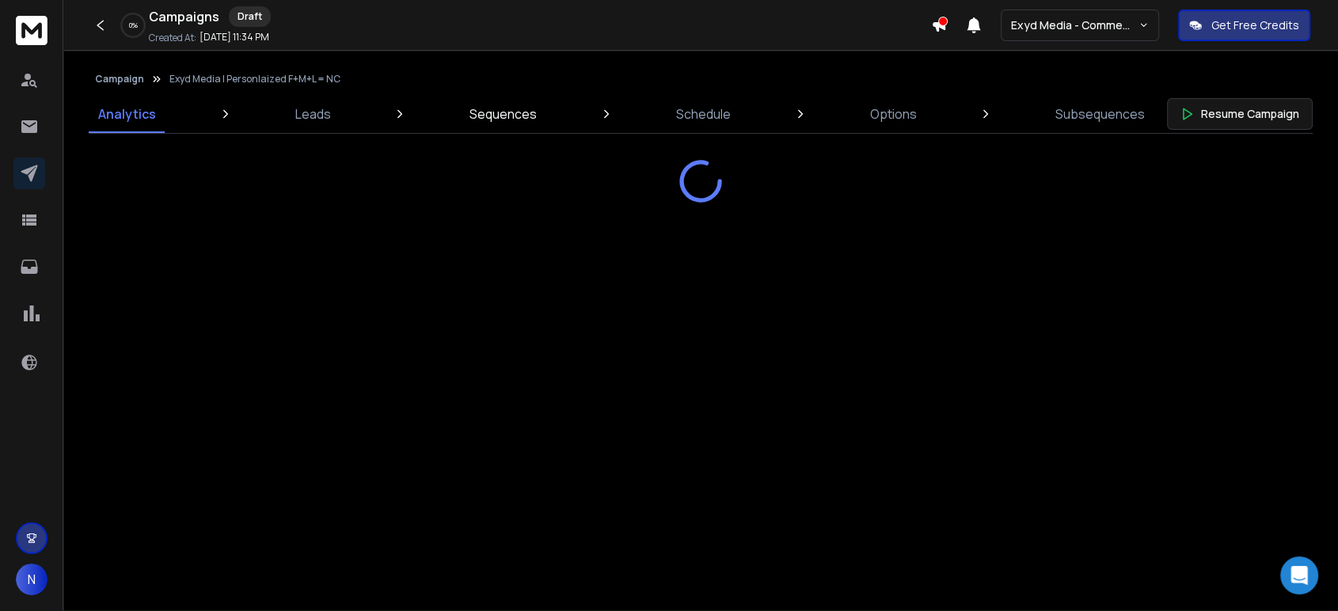
click at [528, 109] on p "Sequences" at bounding box center [503, 114] width 67 height 19
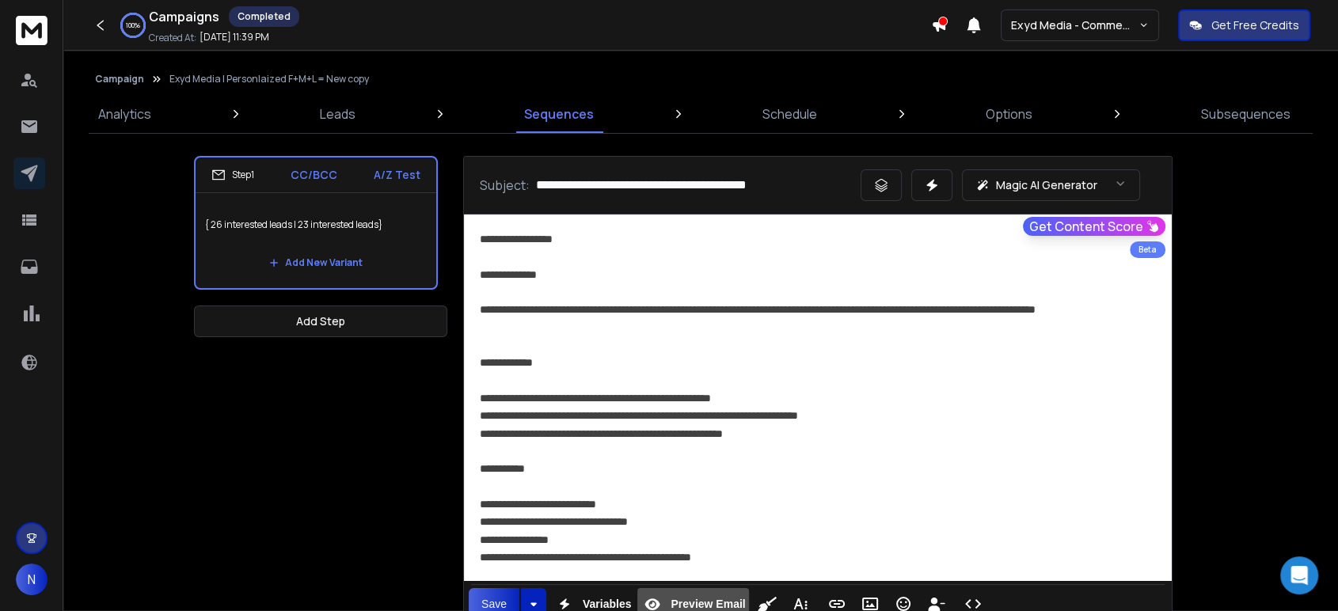
click at [710, 607] on span "Preview Email" at bounding box center [708, 604] width 81 height 13
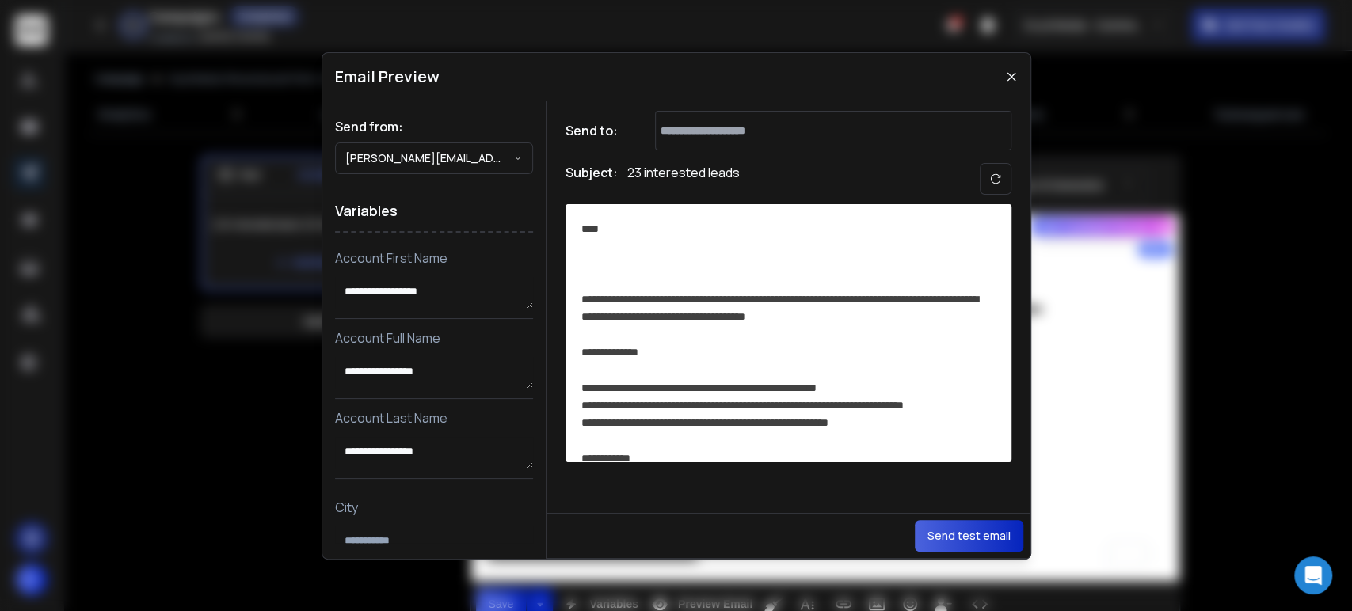
click at [710, 607] on div "**********" at bounding box center [676, 305] width 1352 height 611
click at [998, 74] on div "Email Preview" at bounding box center [676, 77] width 708 height 48
click at [1009, 82] on div "Email Preview" at bounding box center [676, 77] width 708 height 48
click at [1007, 74] on icon at bounding box center [1011, 76] width 13 height 13
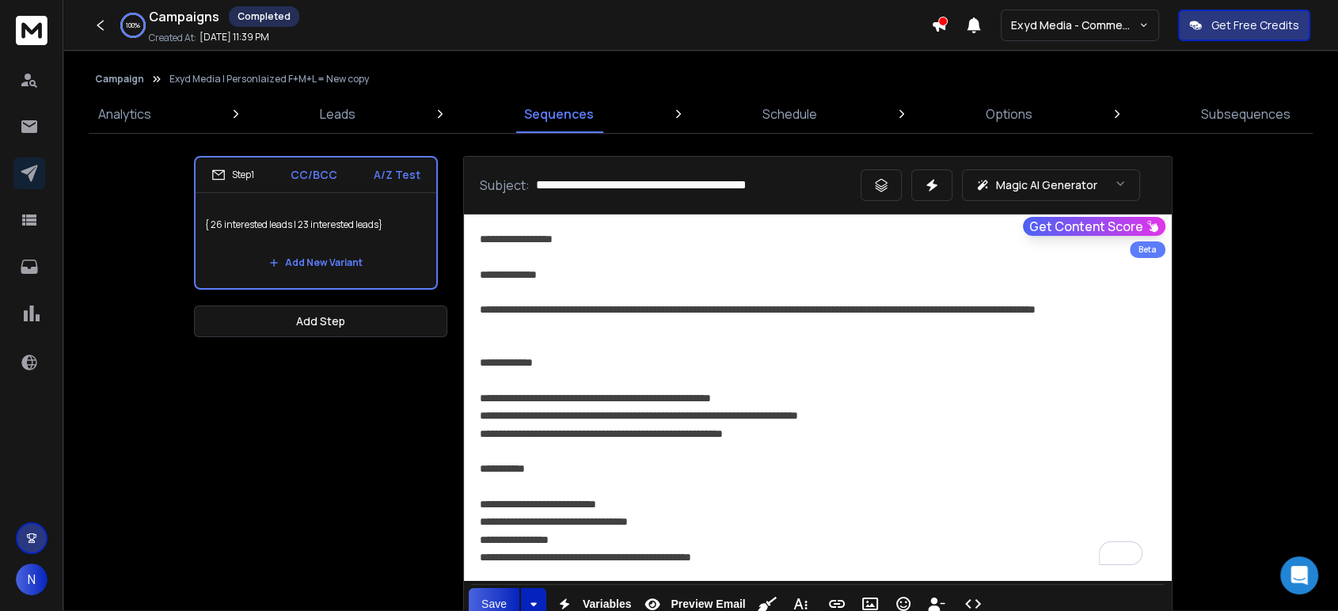
click at [331, 135] on div "**********" at bounding box center [701, 350] width 1224 height 567
click at [335, 119] on p "Leads" at bounding box center [338, 114] width 36 height 19
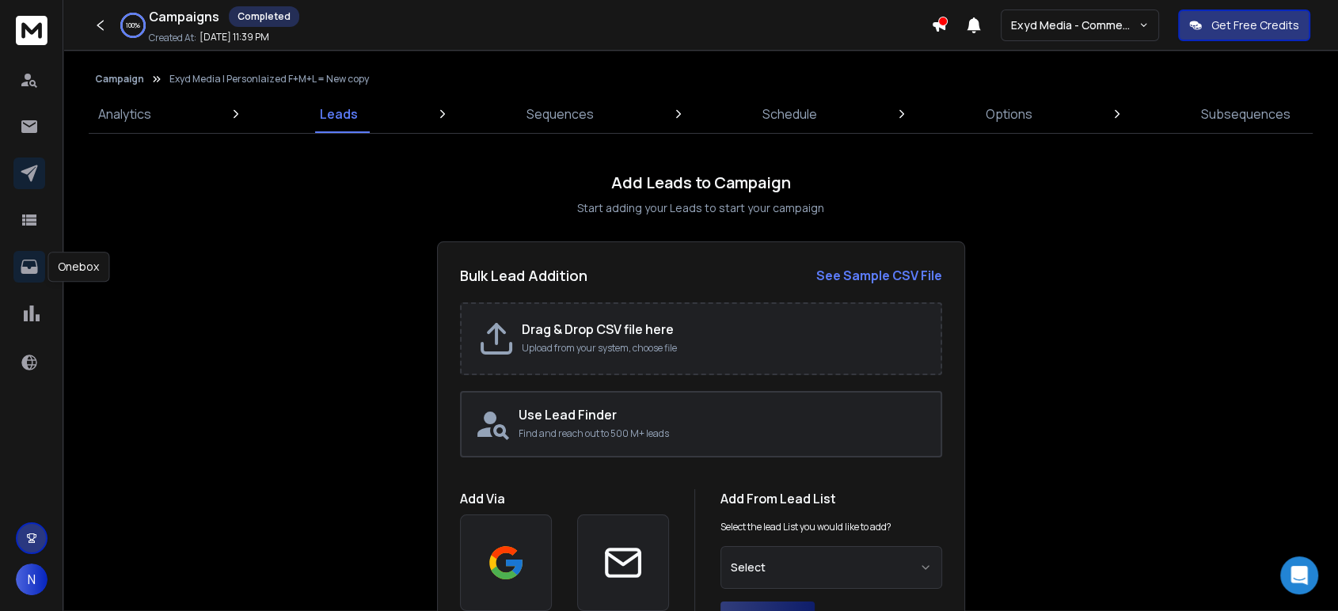
click at [22, 264] on icon at bounding box center [29, 266] width 19 height 19
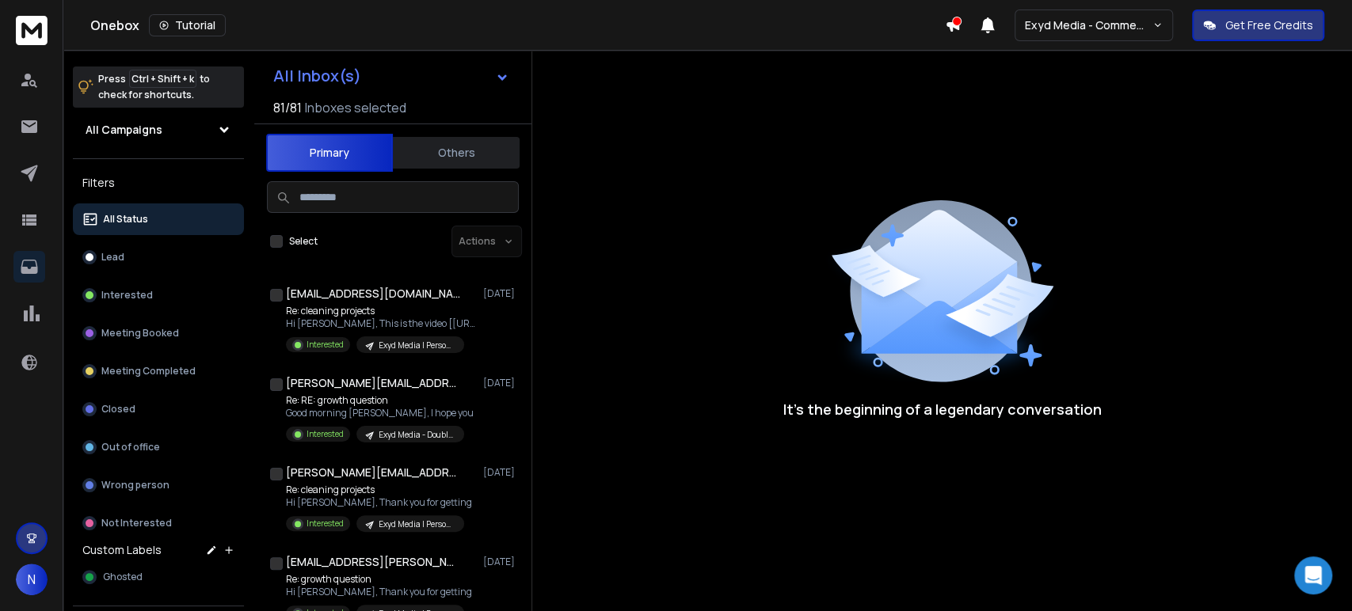
click at [491, 142] on button "Others" at bounding box center [456, 152] width 127 height 35
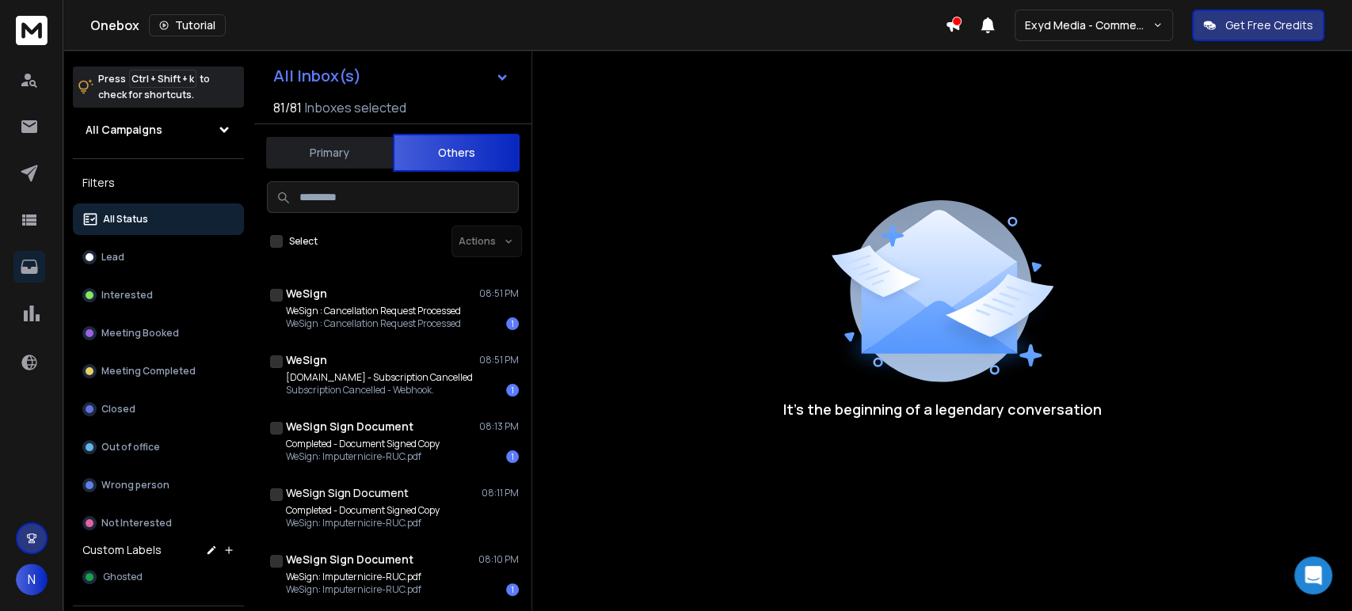
click at [332, 133] on div "All Inbox(s) 81 / 81 Inboxes selected Primary Others Select Actions WeSign 08:5…" at bounding box center [392, 356] width 277 height 611
click at [34, 179] on icon at bounding box center [29, 173] width 19 height 19
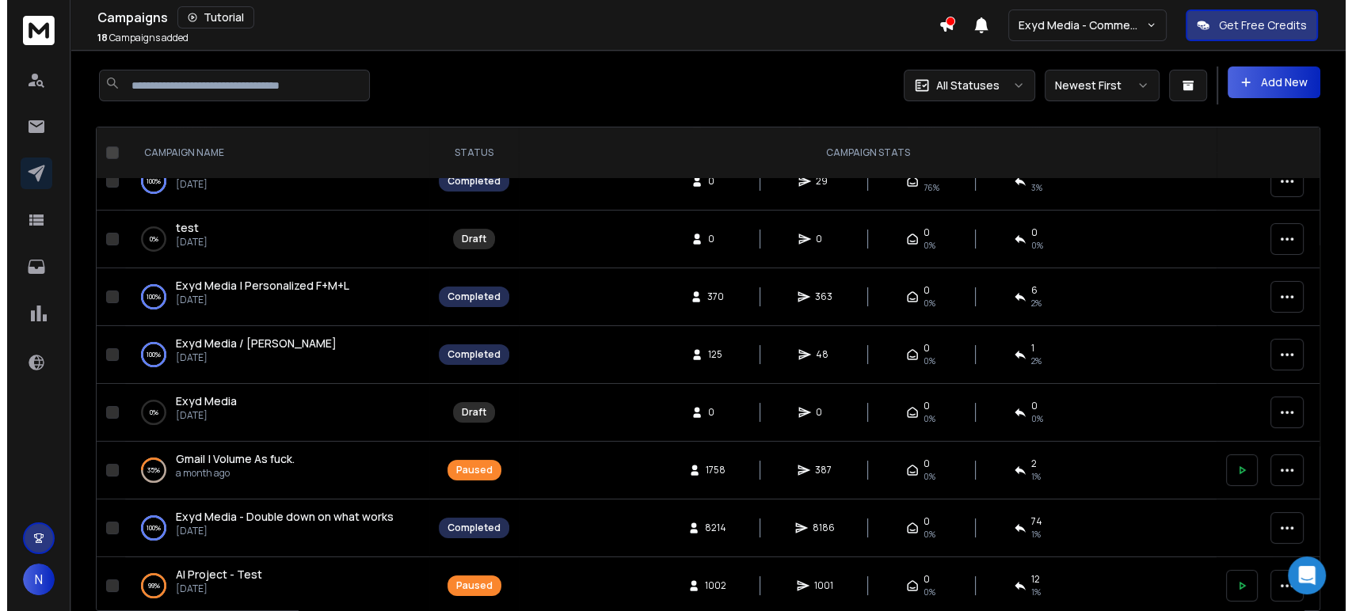
scroll to position [86, 0]
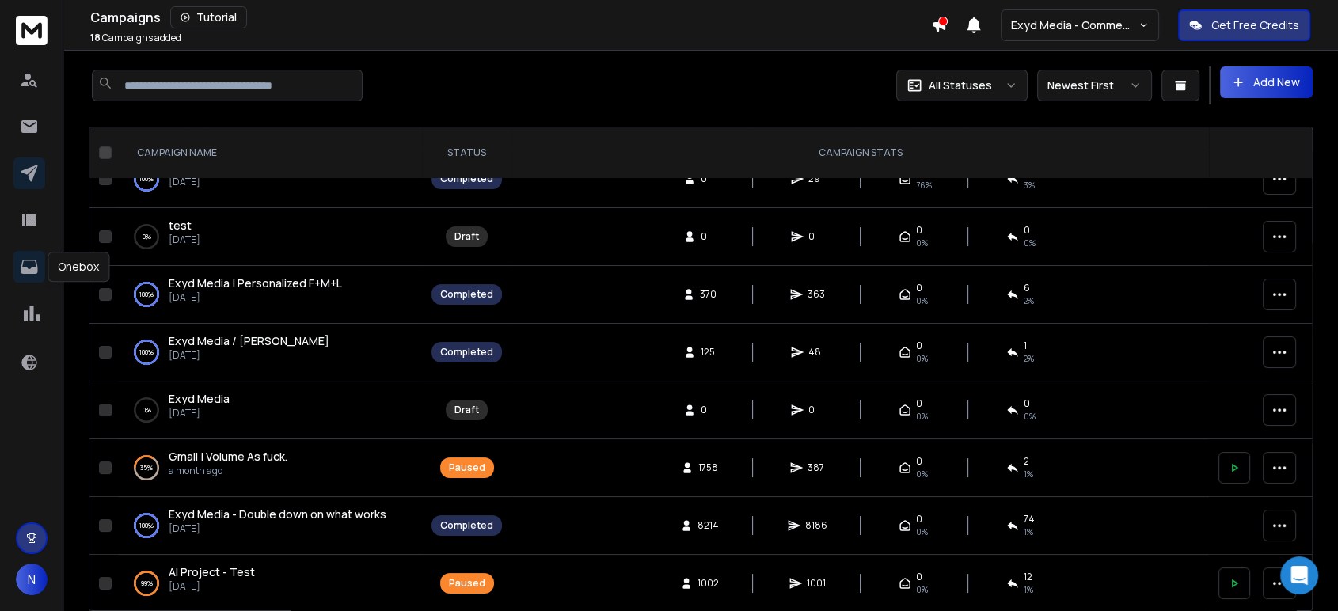
click at [38, 263] on link at bounding box center [29, 267] width 32 height 32
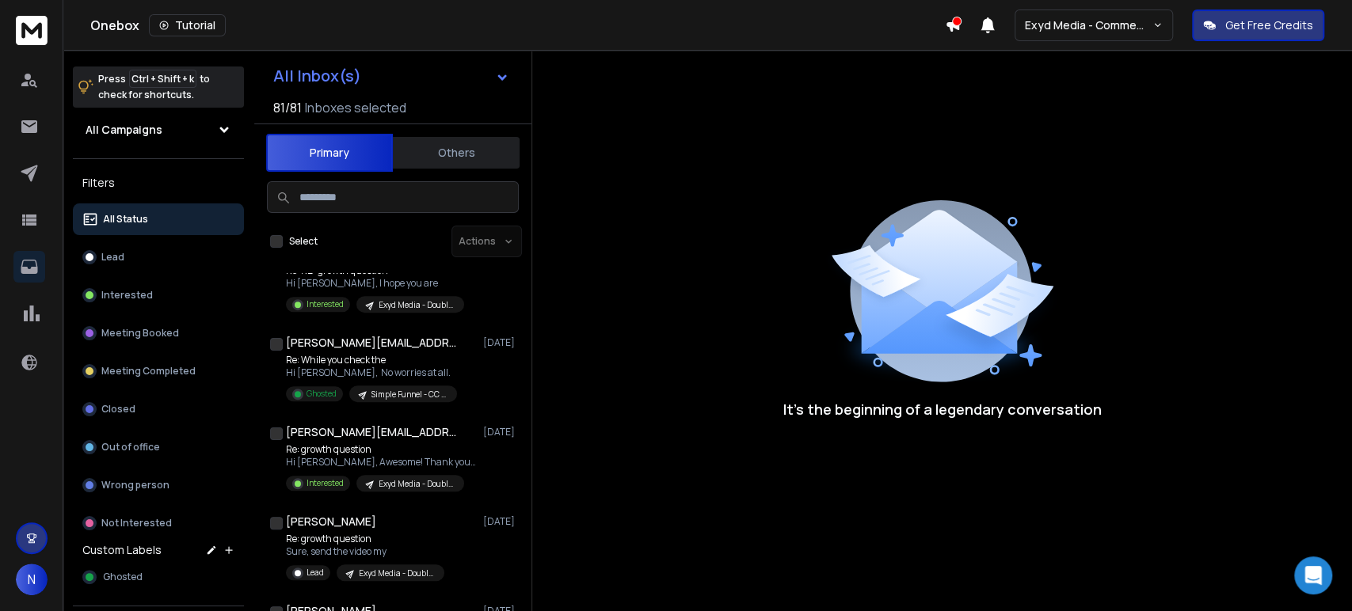
scroll to position [668, 0]
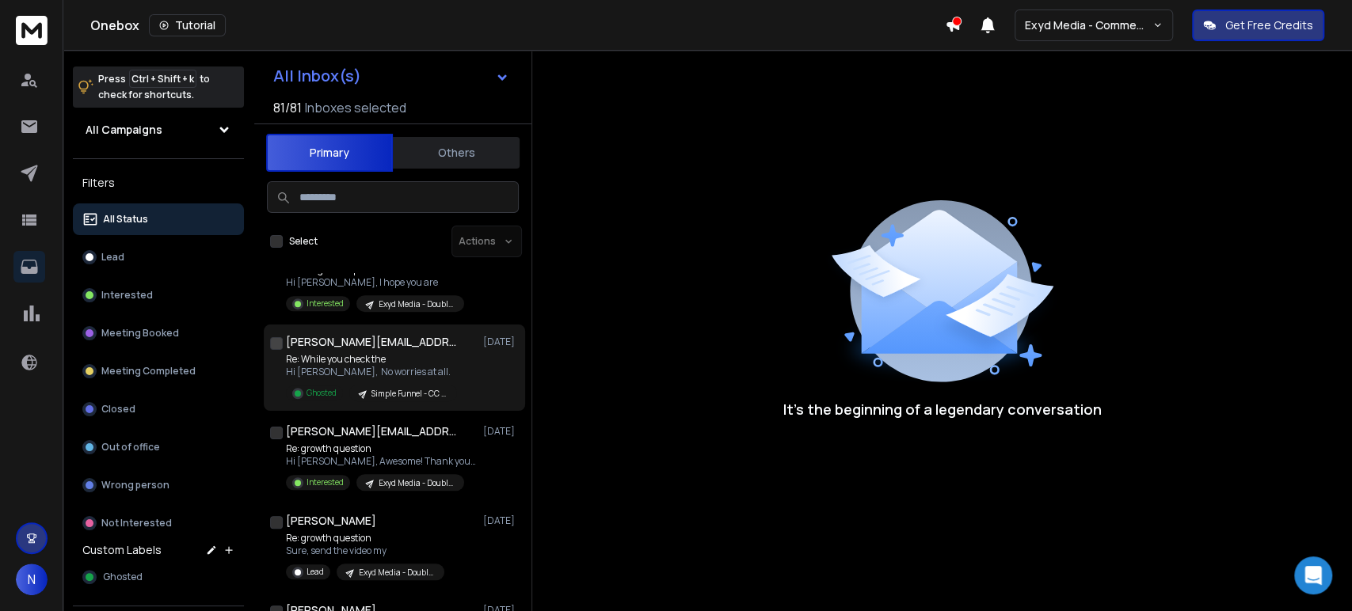
click at [399, 362] on p "Re: While you check the" at bounding box center [371, 359] width 171 height 13
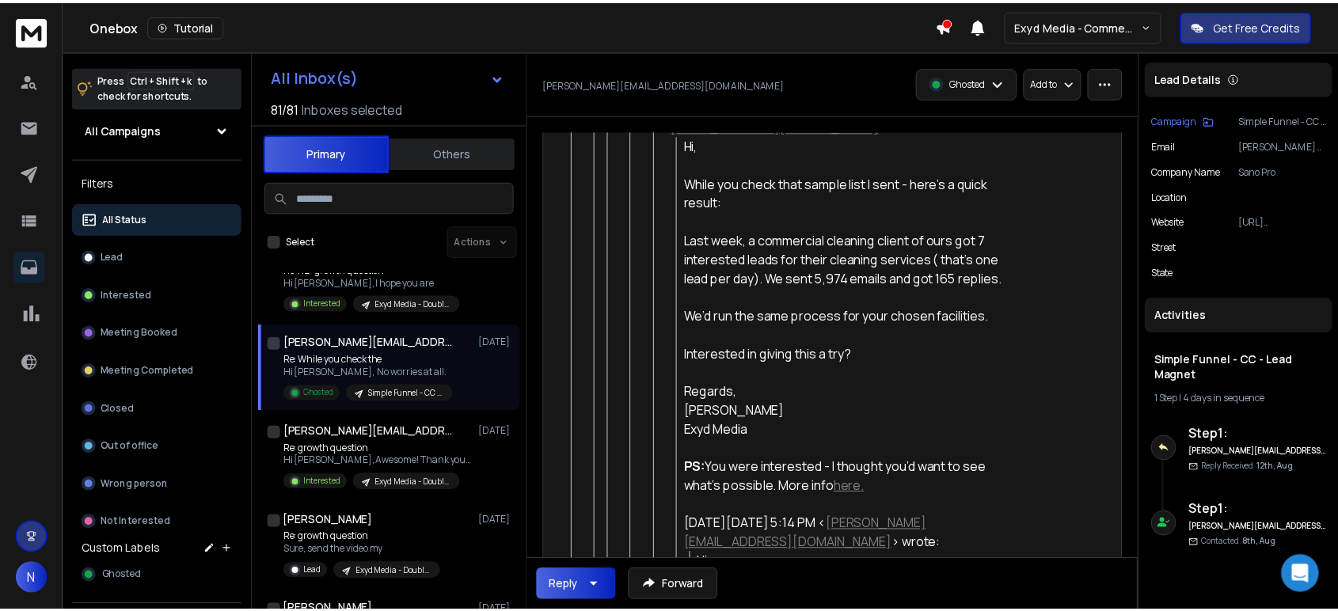
scroll to position [1740, 0]
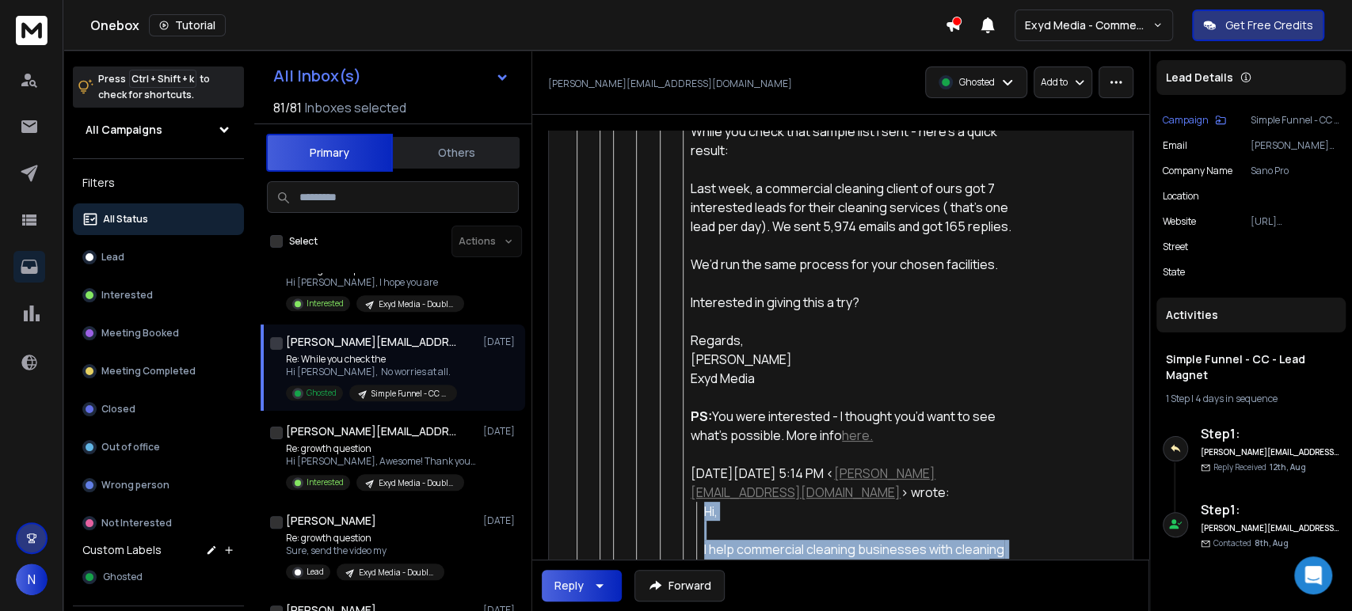
drag, startPoint x: 770, startPoint y: 480, endPoint x: 703, endPoint y: 493, distance: 67.7
copy div "Hi, I help commercial cleaning businesses with cleaning opportunities. Last mon…"
click at [154, 226] on button "All Status" at bounding box center [158, 220] width 171 height 32
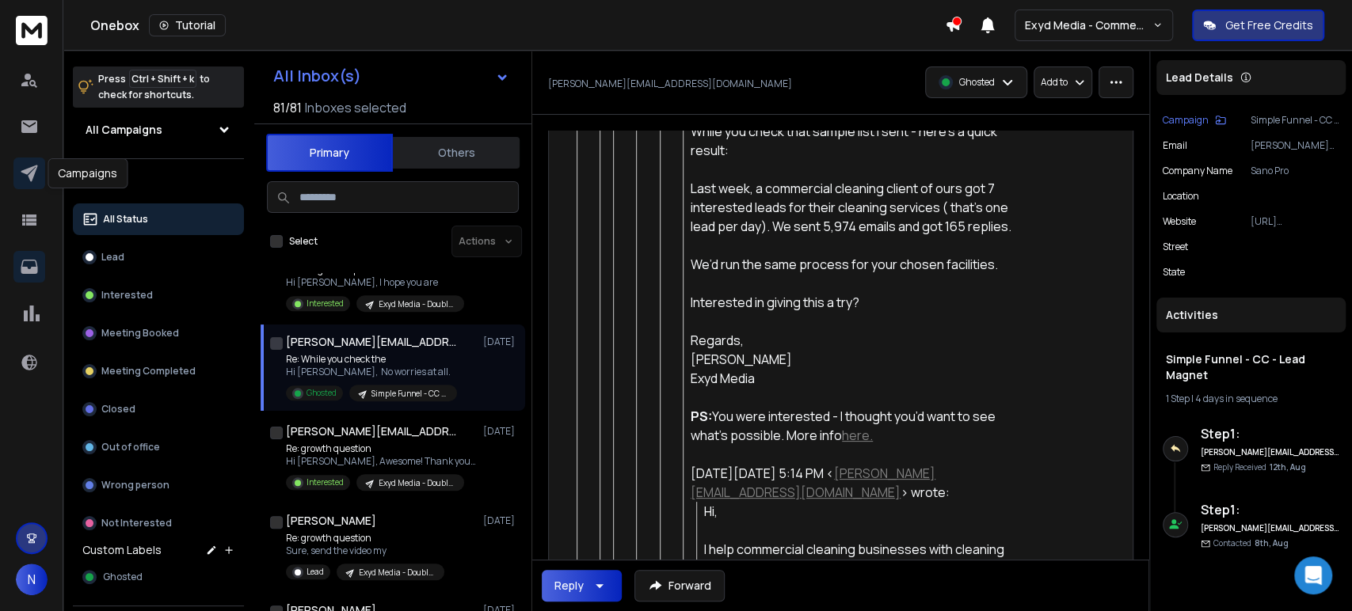
click at [37, 168] on icon at bounding box center [29, 173] width 19 height 19
